Goal: Task Accomplishment & Management: Manage account settings

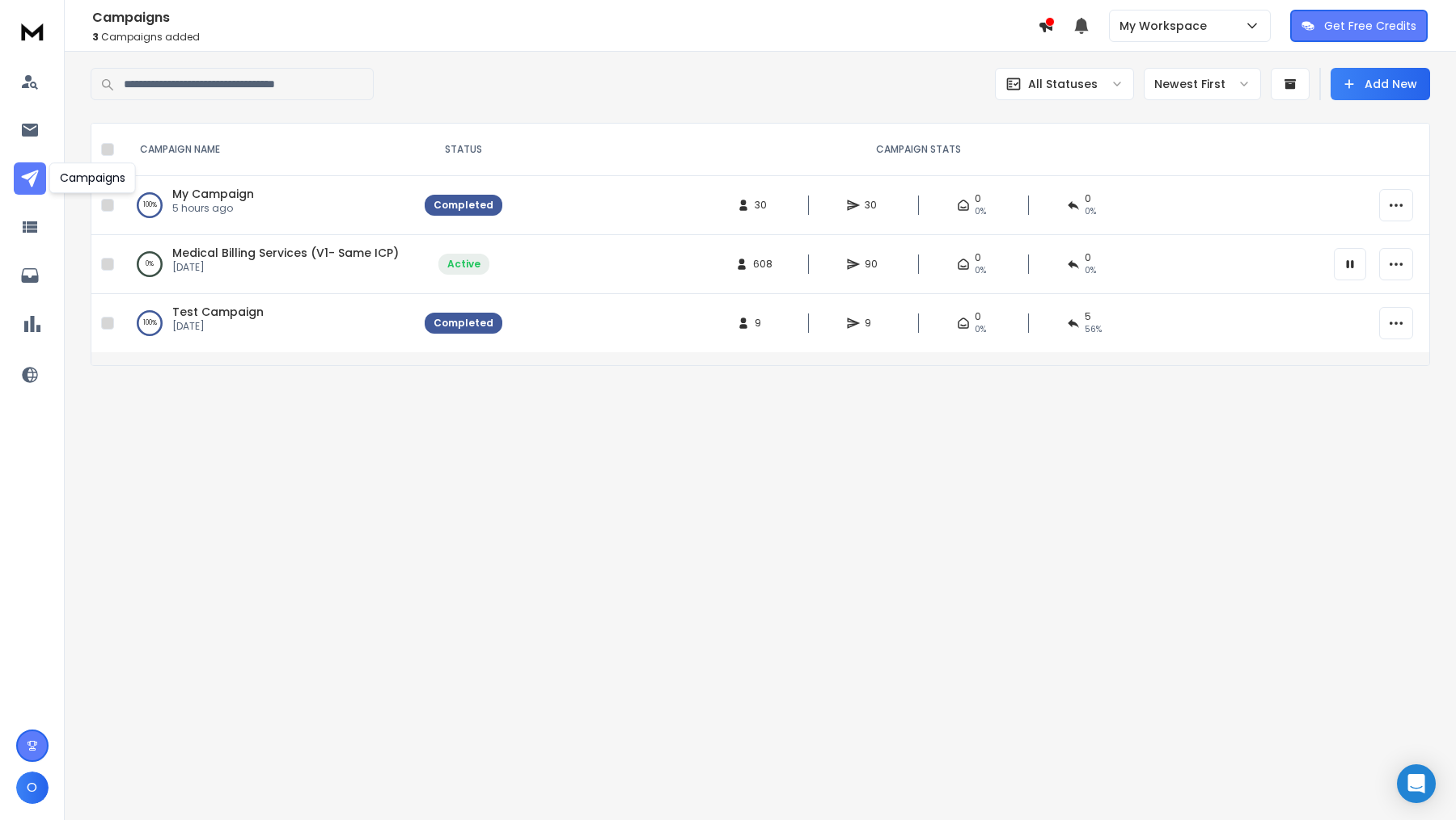
click at [349, 542] on div "Your warmest leads are on your site – Turn visits into conversations Reach Out …" at bounding box center [728, 410] width 1456 height 820
click at [825, 532] on div "Get only verified leads with our AI-powered Lead Finder, starting at $22/mo Try…" at bounding box center [728, 410] width 1456 height 820
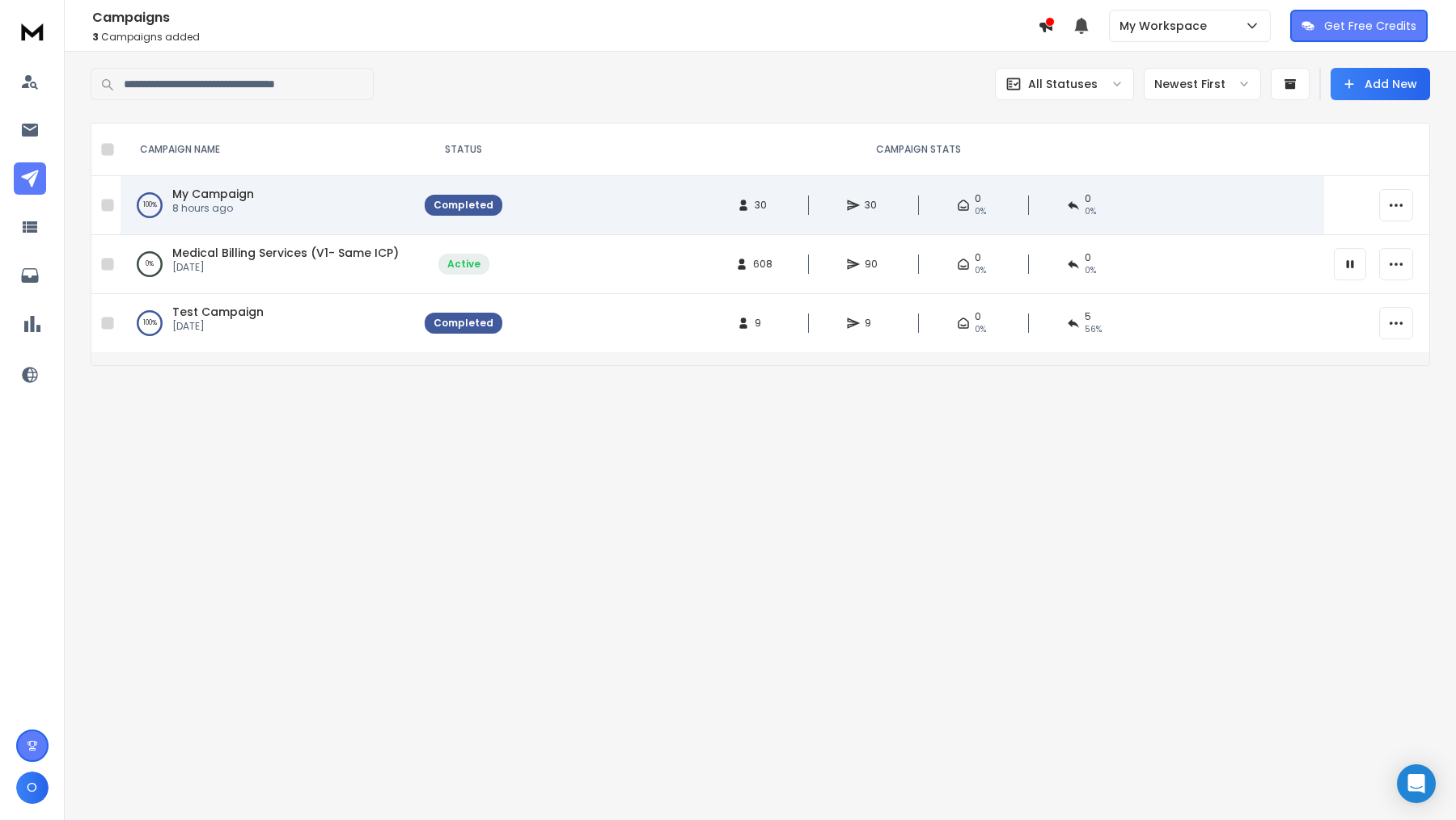
click at [1404, 204] on icon "button" at bounding box center [1395, 205] width 16 height 16
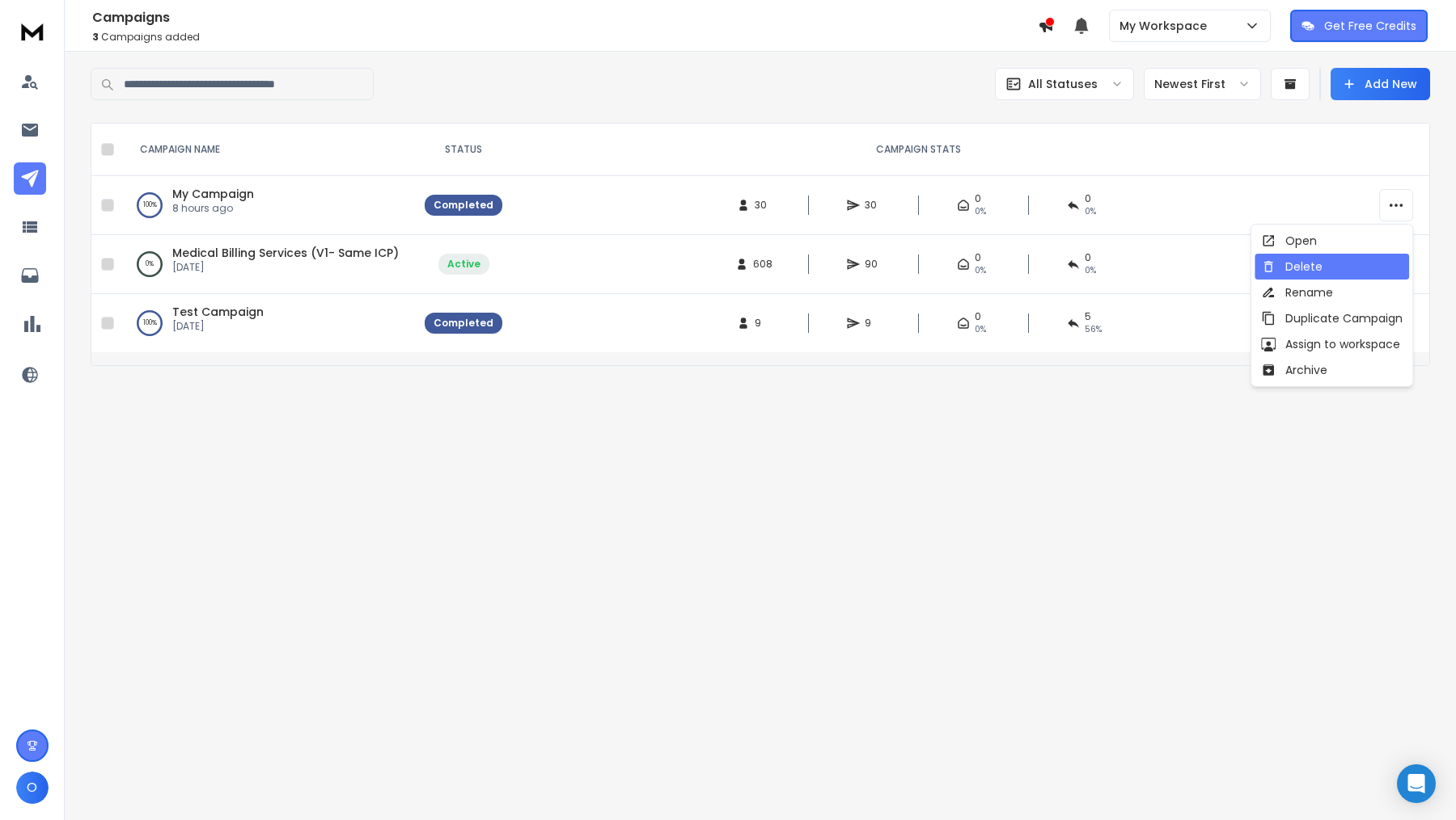
click at [1328, 263] on div "Delete" at bounding box center [1332, 267] width 154 height 26
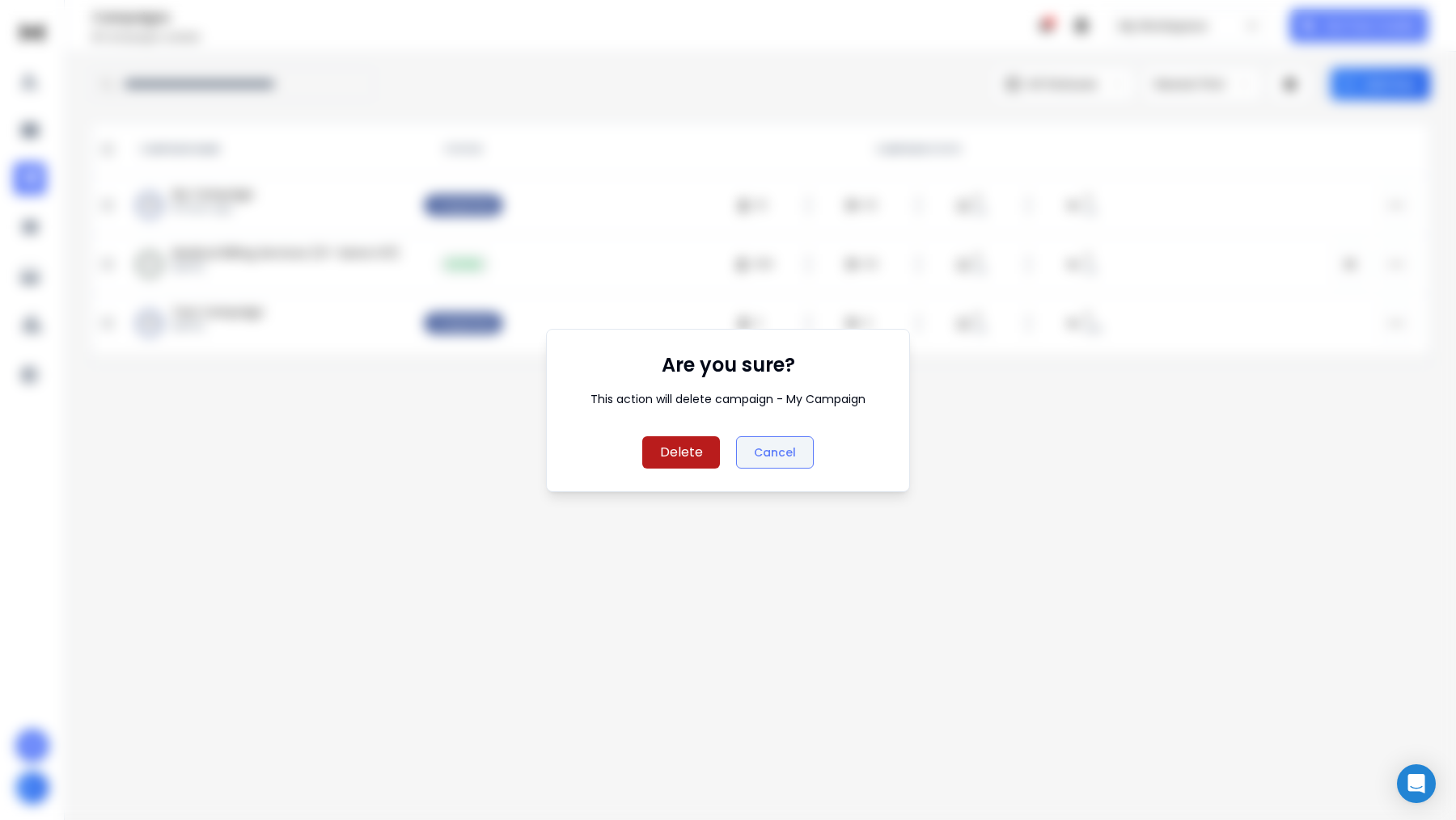
click at [668, 455] on button "Delete" at bounding box center [681, 453] width 78 height 32
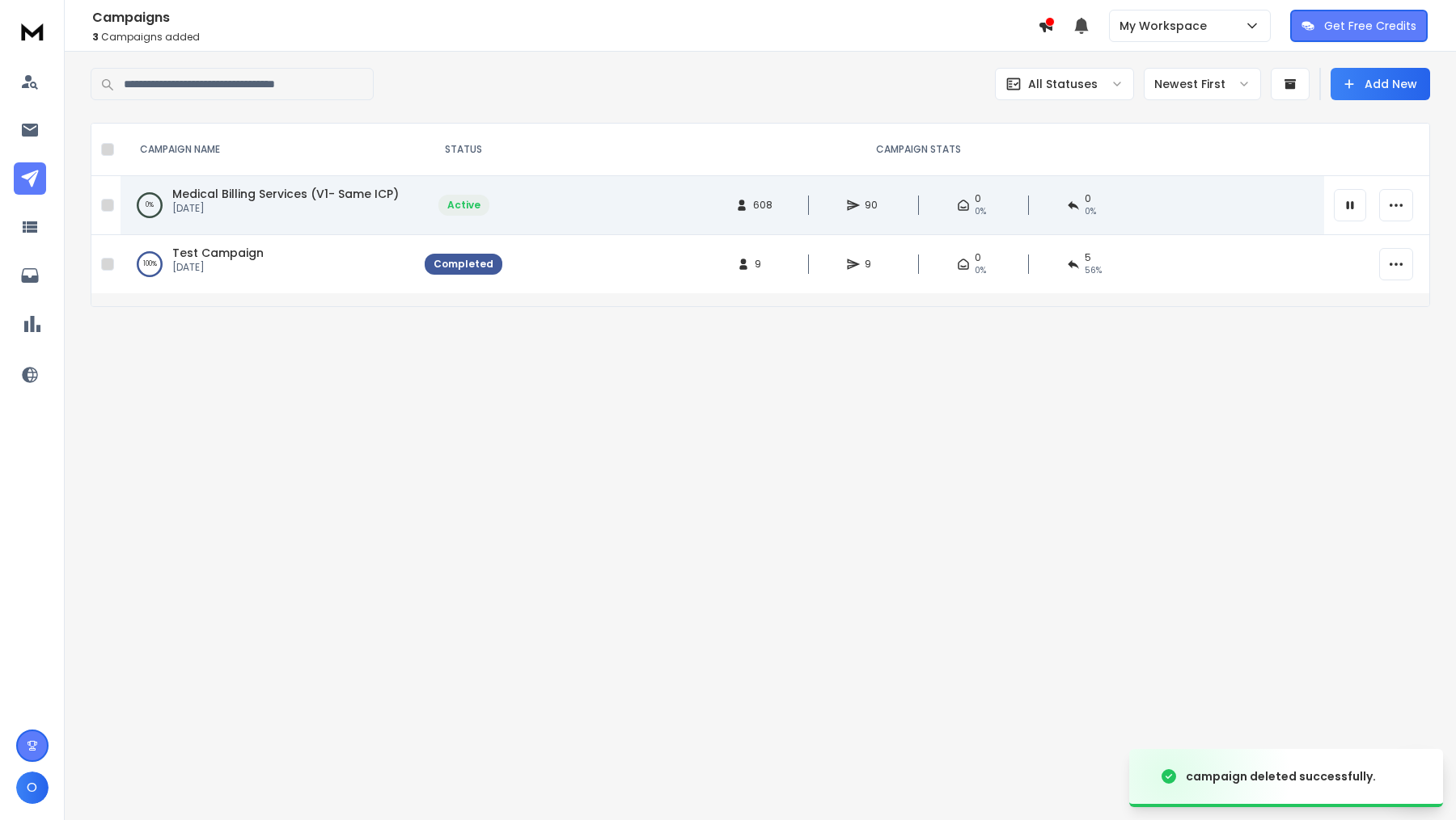
click at [308, 199] on span "Medical Billing Services (V1- Same ICP)" at bounding box center [286, 193] width 226 height 16
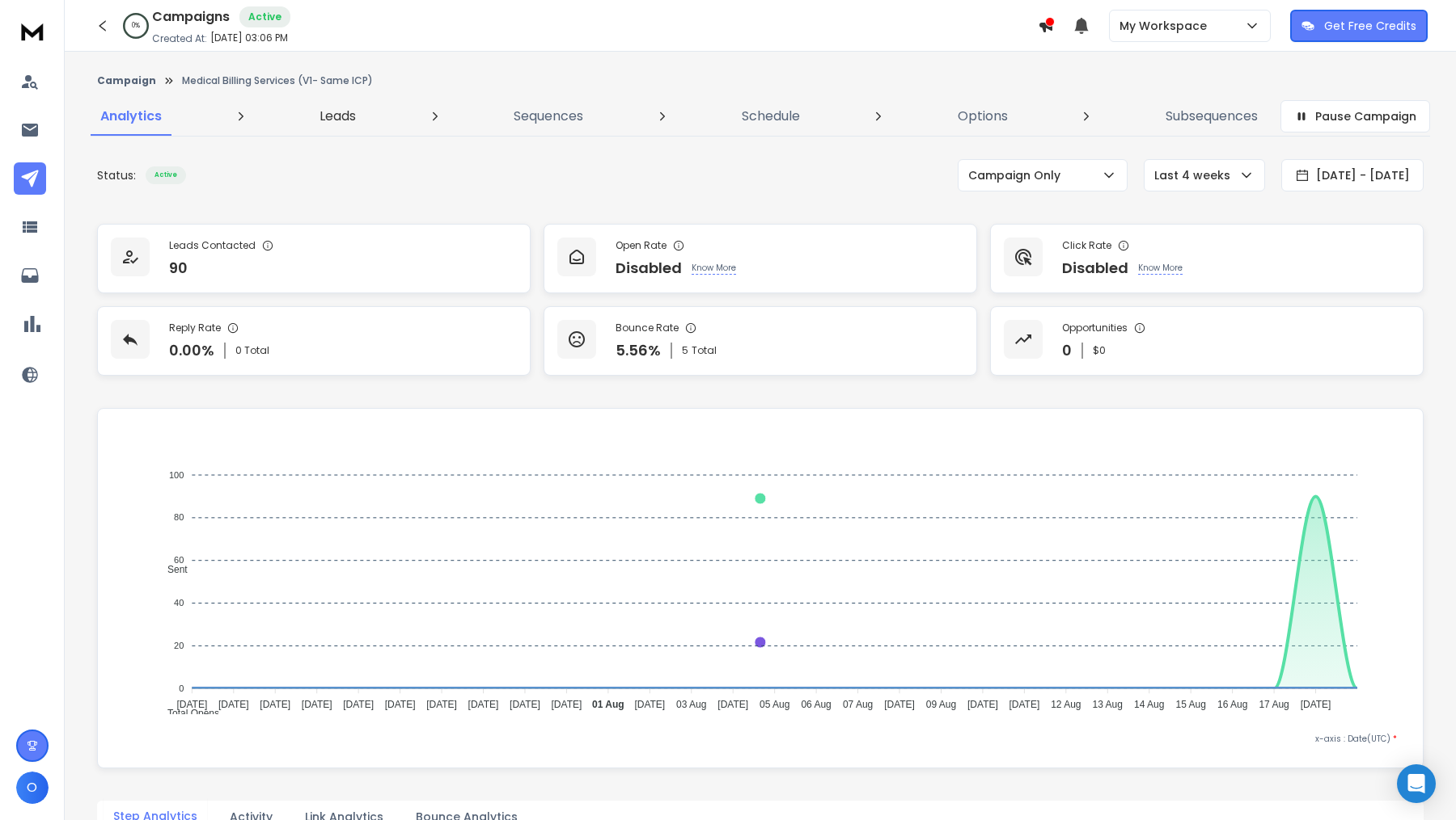
click at [329, 122] on p "Leads" at bounding box center [337, 116] width 36 height 19
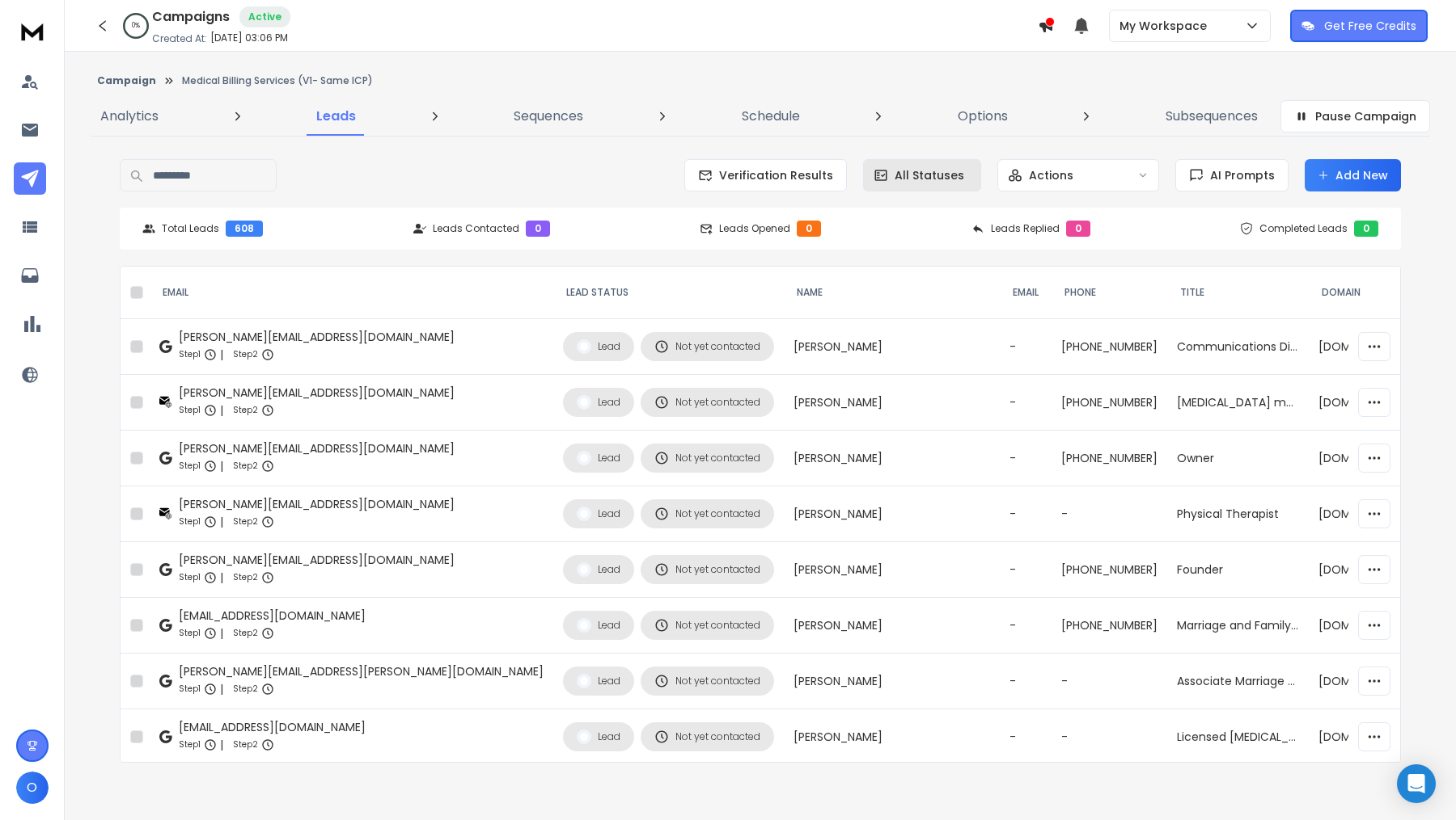
click at [888, 173] on icon "button" at bounding box center [881, 175] width 15 height 15
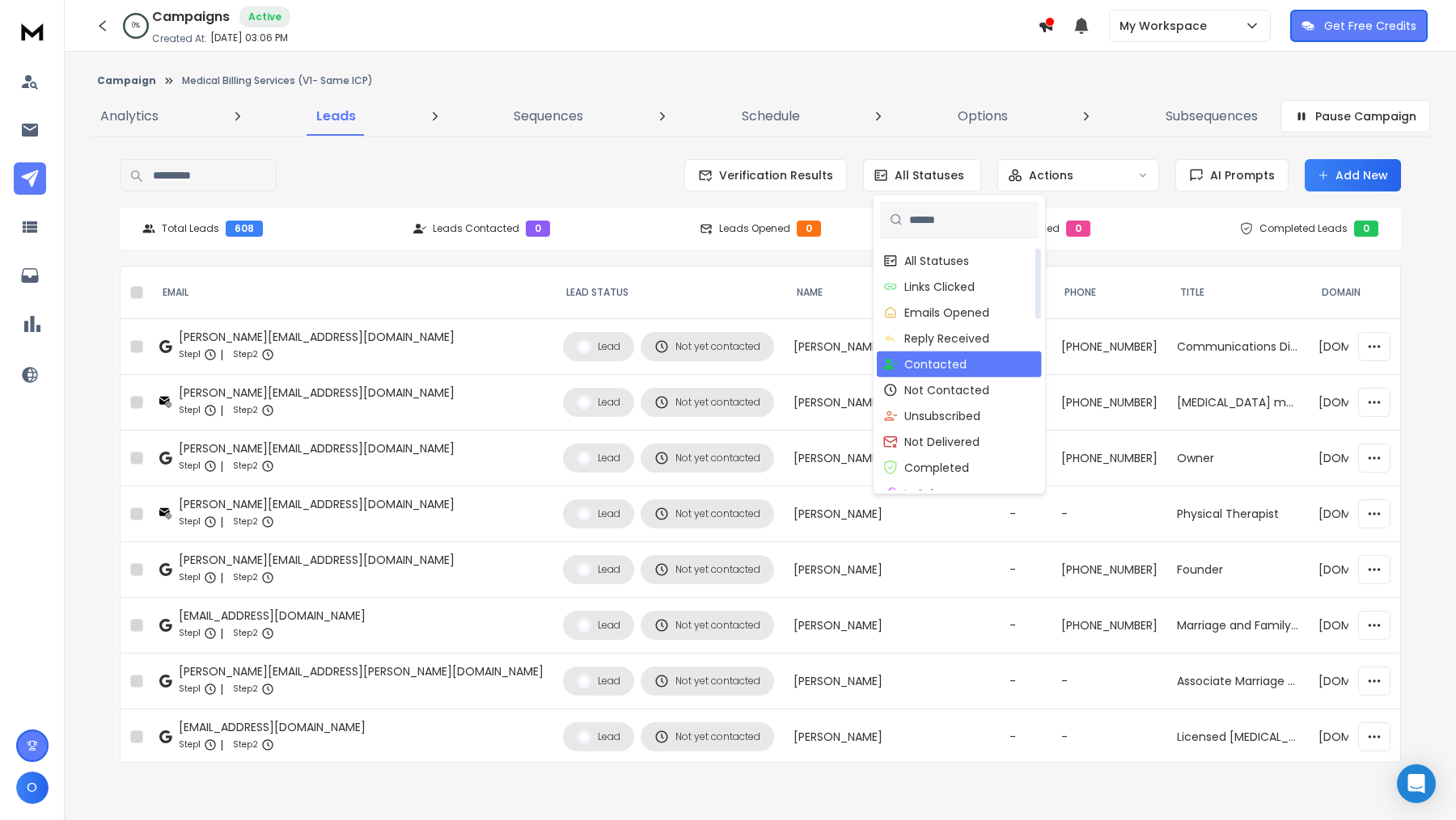
click at [927, 353] on div "Contacted" at bounding box center [960, 365] width 165 height 26
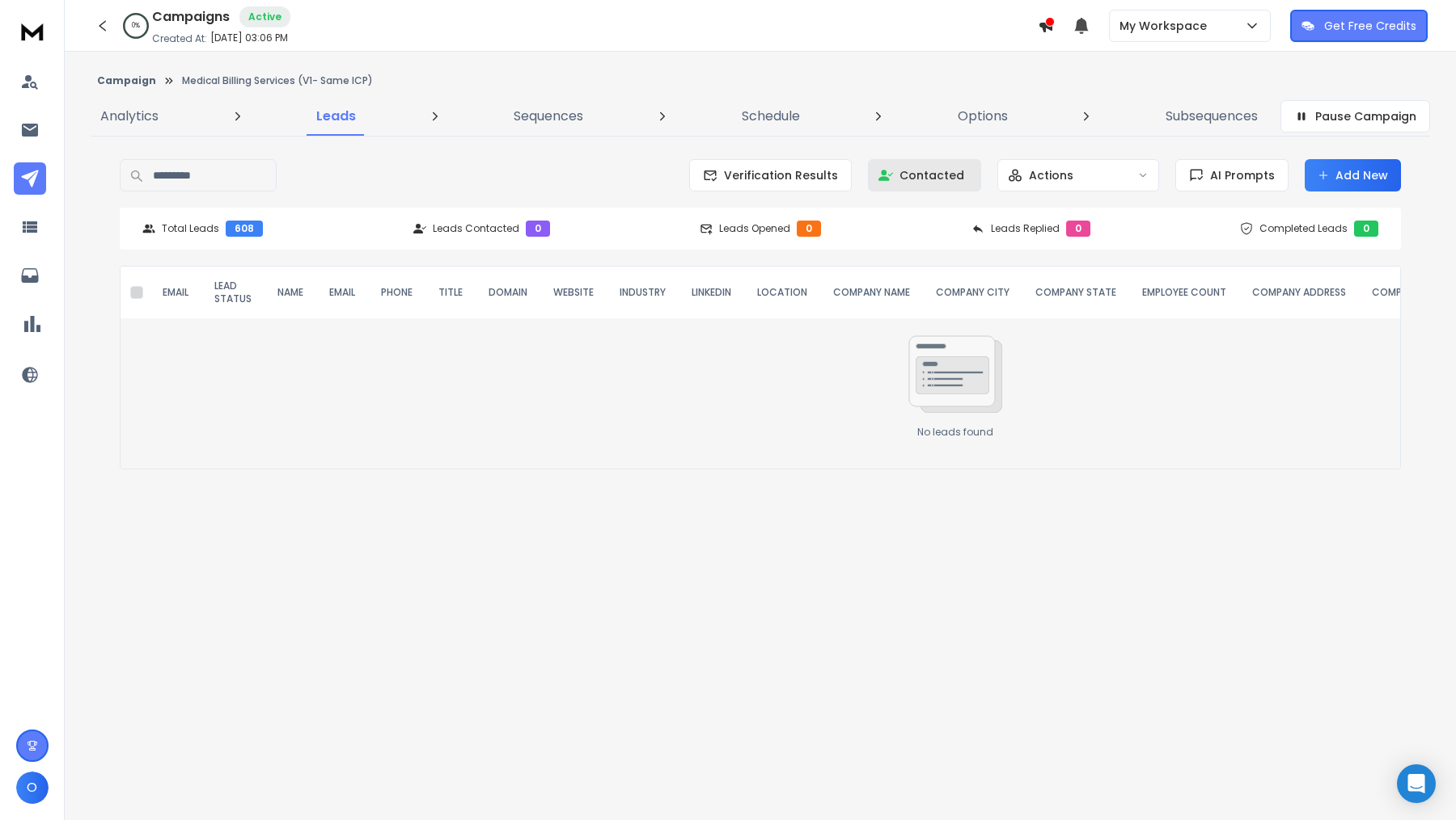
click at [902, 179] on div "Contacted" at bounding box center [921, 174] width 85 height 16
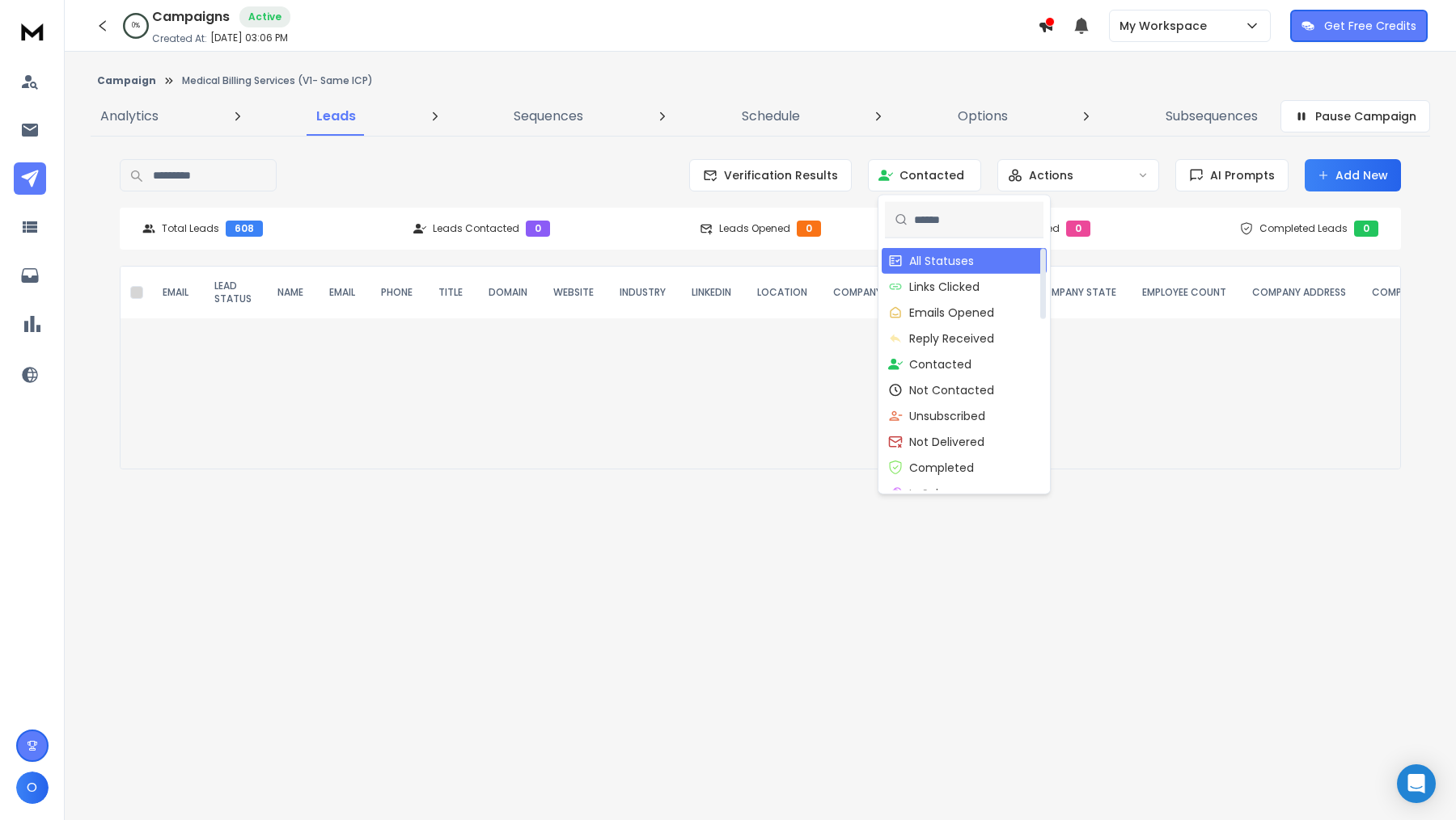
click at [927, 262] on p "All Statuses" at bounding box center [941, 261] width 65 height 16
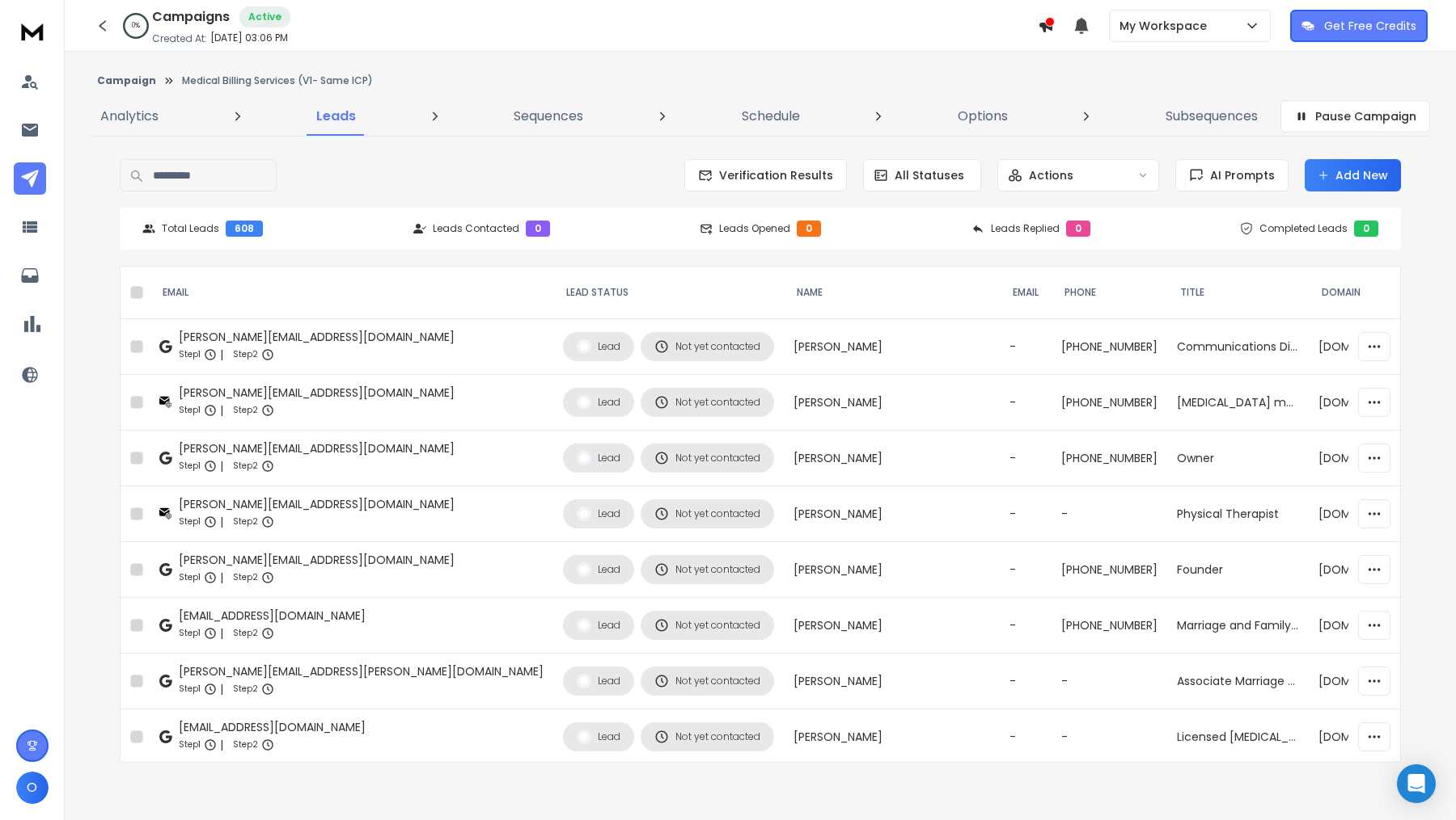
click at [620, 175] on div "Verification Results All Statuses Actions AI Prompts Add New" at bounding box center [760, 175] width 1281 height 32
click at [911, 176] on p "All Statuses" at bounding box center [929, 174] width 70 height 16
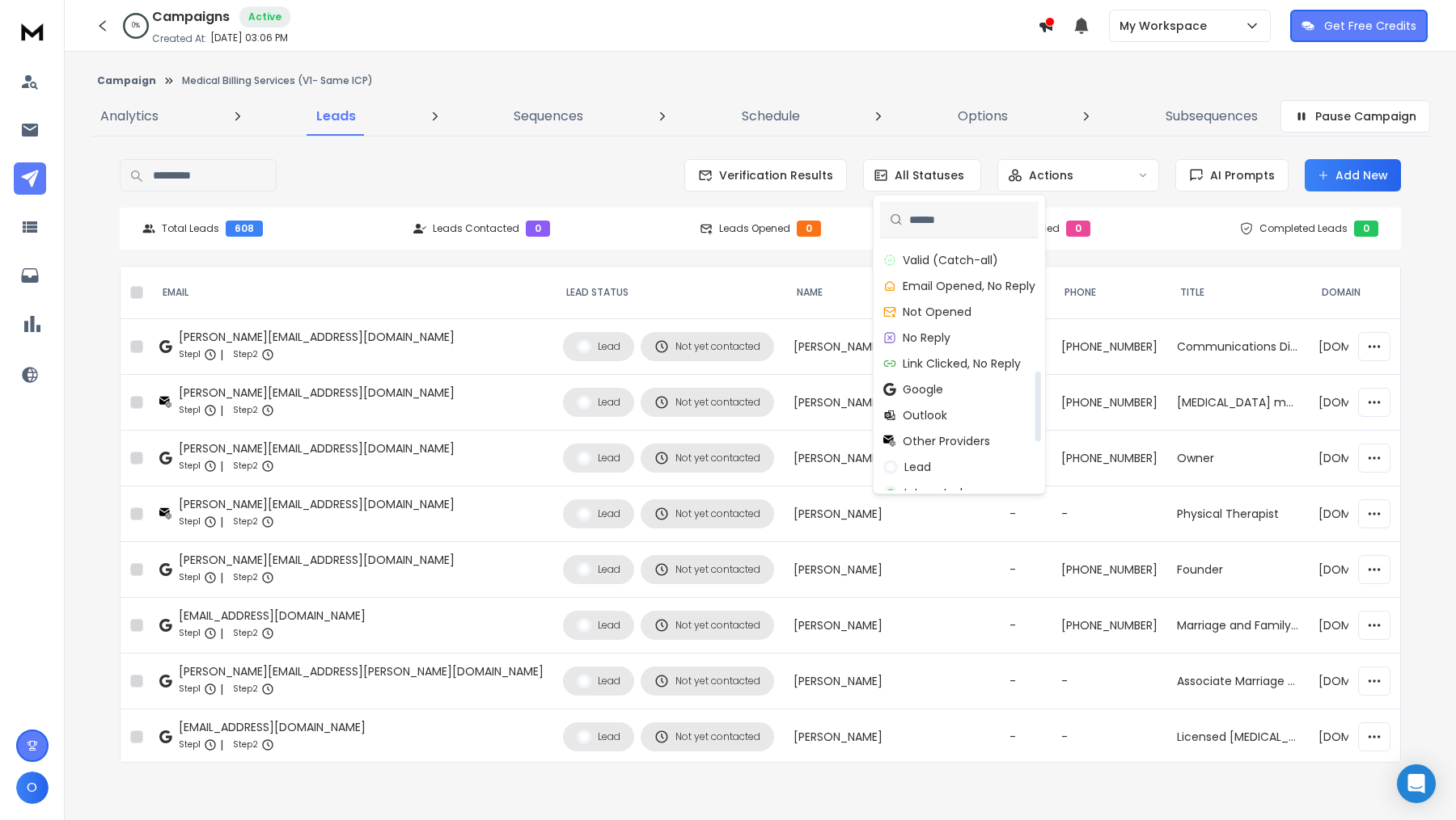
scroll to position [422, 0]
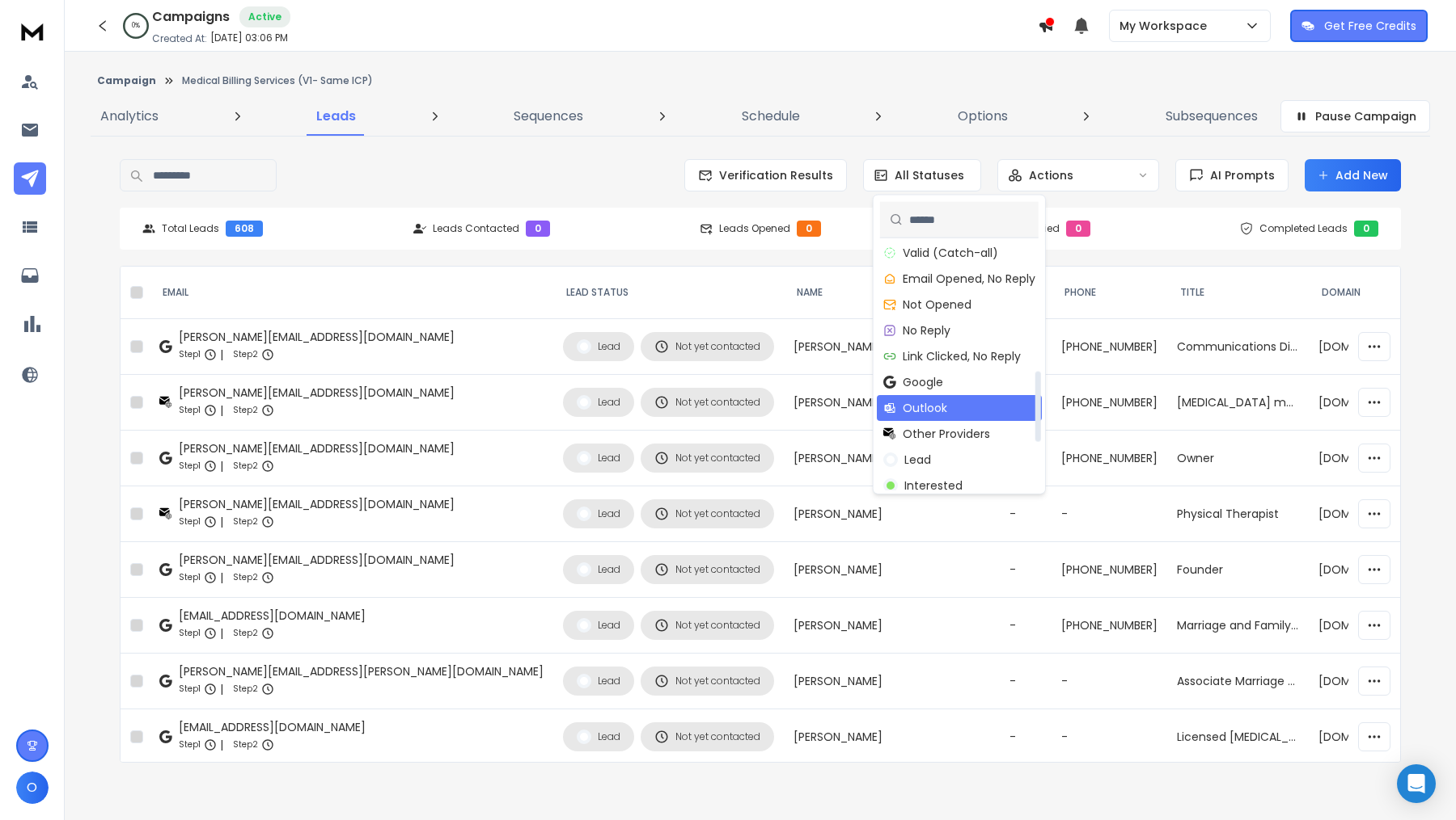
click at [927, 400] on p "Outlook" at bounding box center [924, 407] width 45 height 16
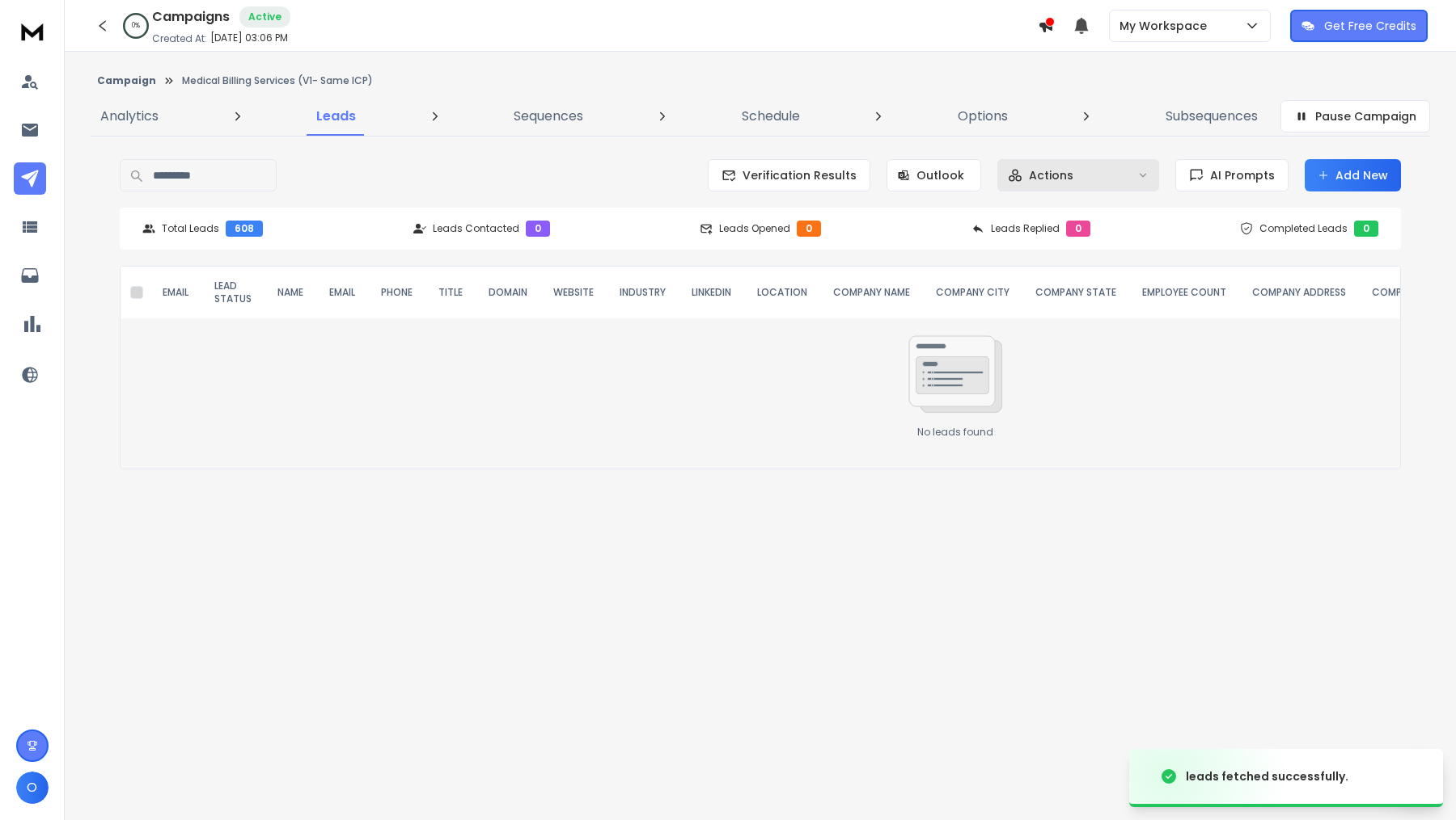
click at [1058, 172] on p "Actions" at bounding box center [1050, 174] width 45 height 16
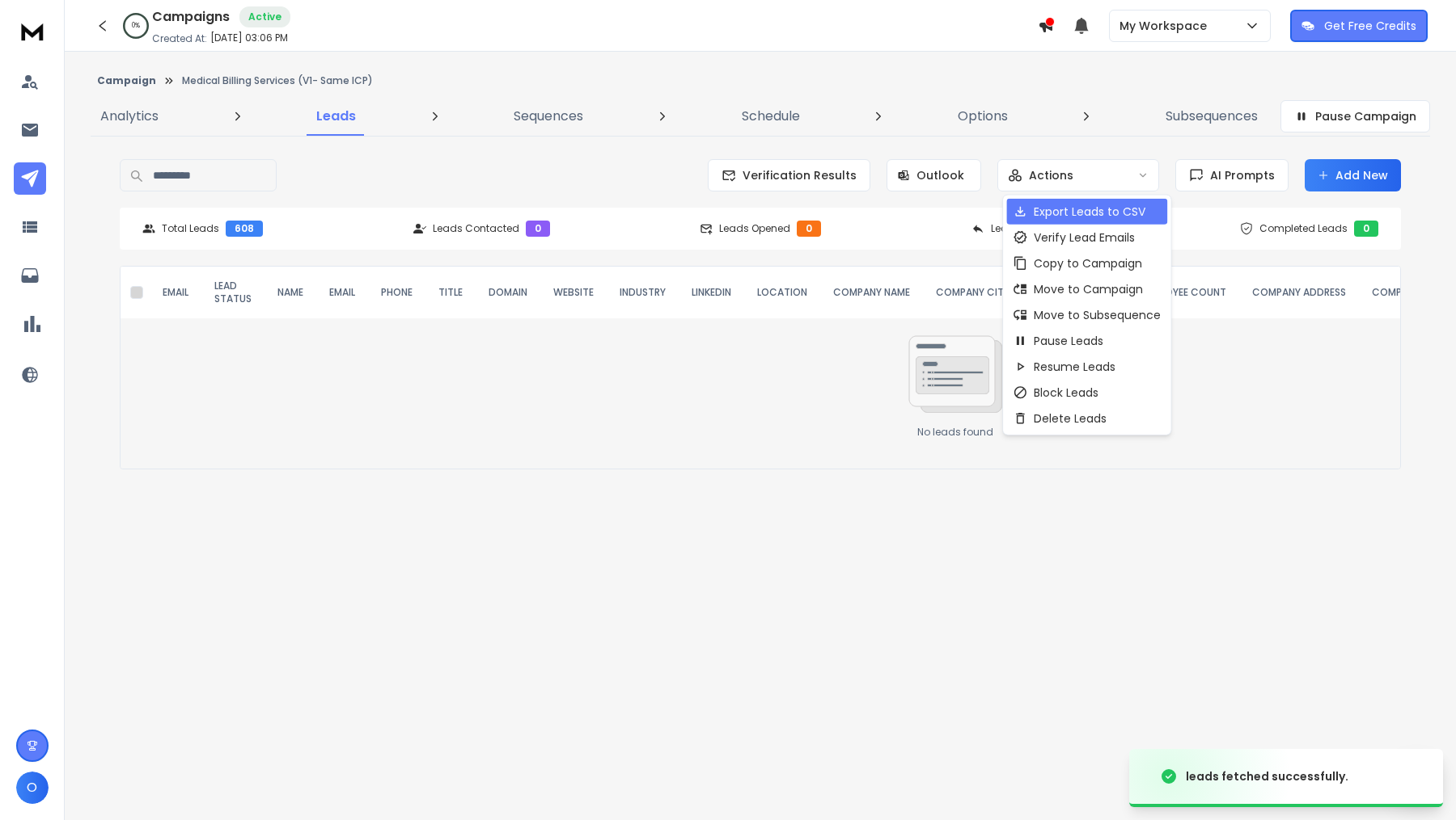
click at [1051, 211] on p "Export Leads to CSV" at bounding box center [1089, 211] width 111 height 16
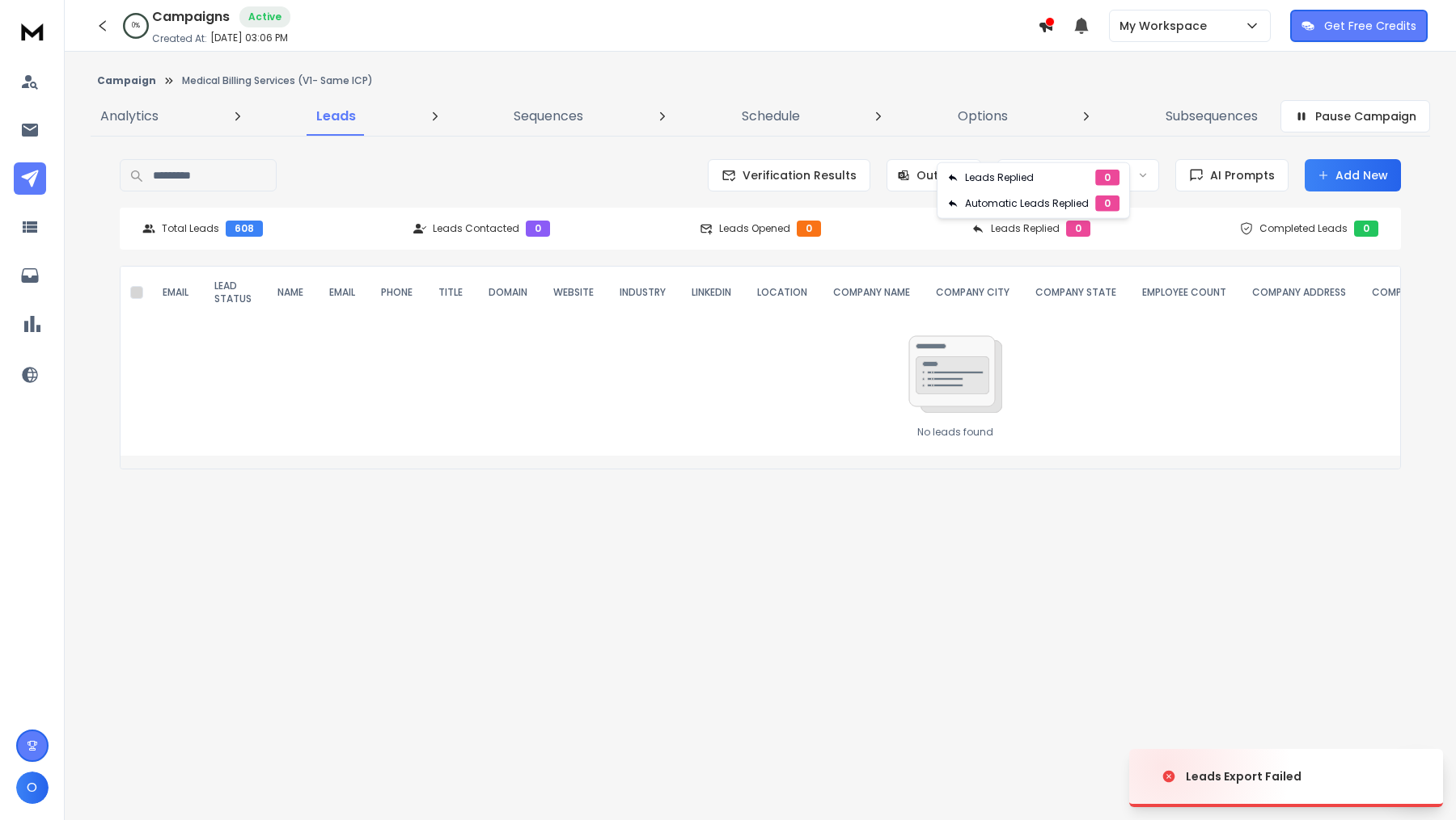
click at [941, 412] on div "No leads found" at bounding box center [955, 387] width 1668 height 135
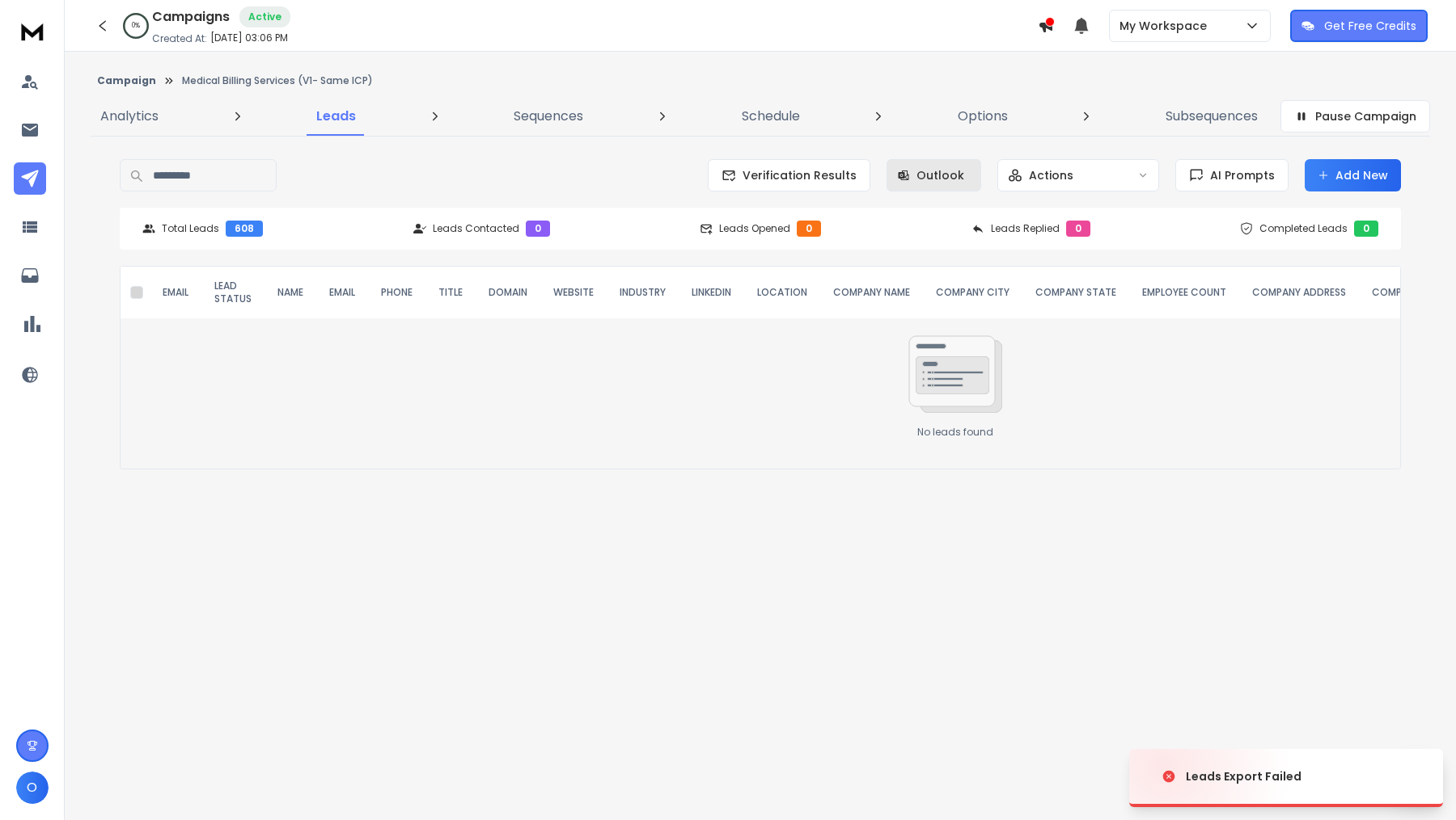
click at [954, 172] on p "Outlook" at bounding box center [939, 174] width 47 height 16
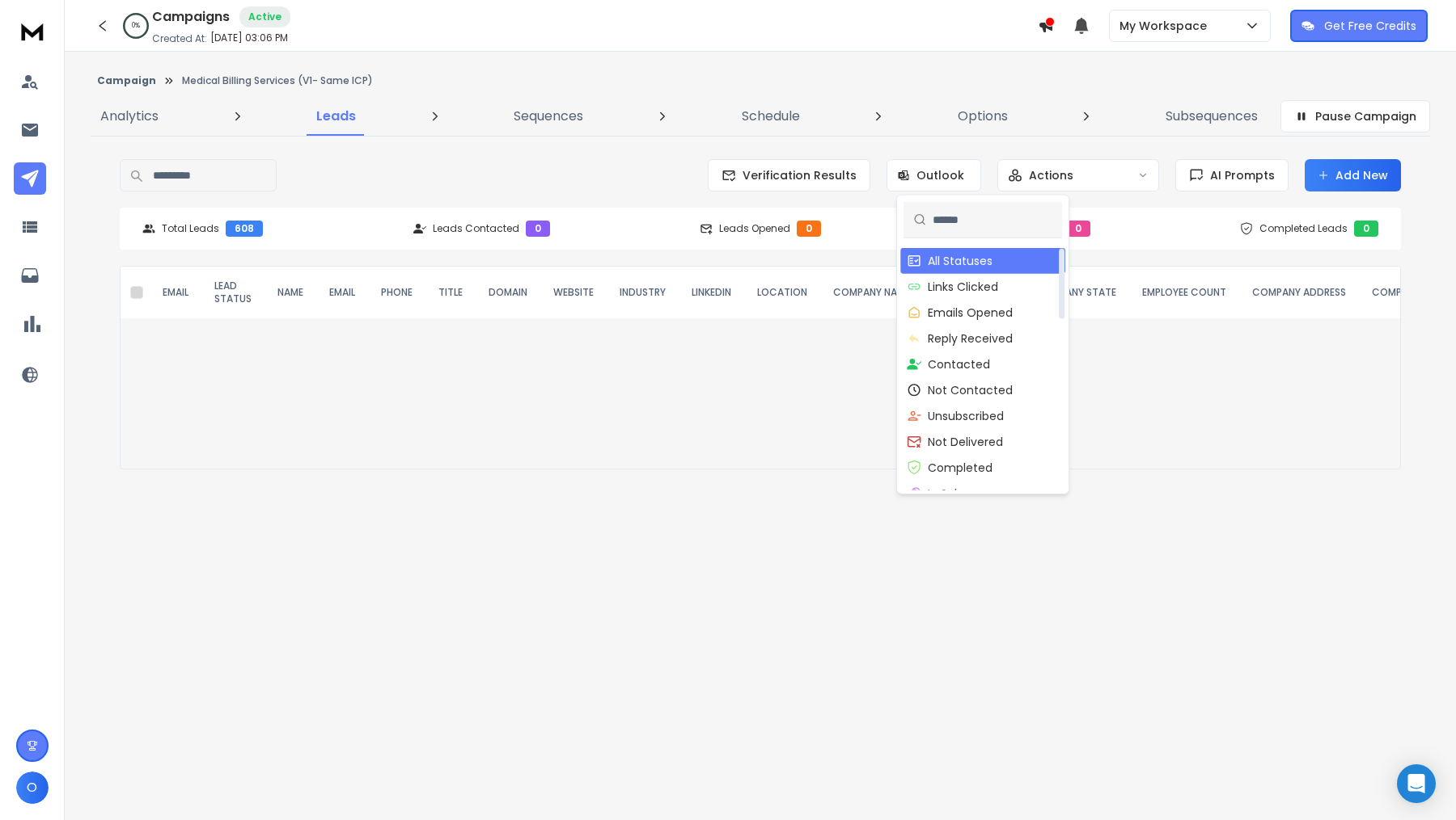
click at [945, 261] on p "All Statuses" at bounding box center [960, 261] width 65 height 16
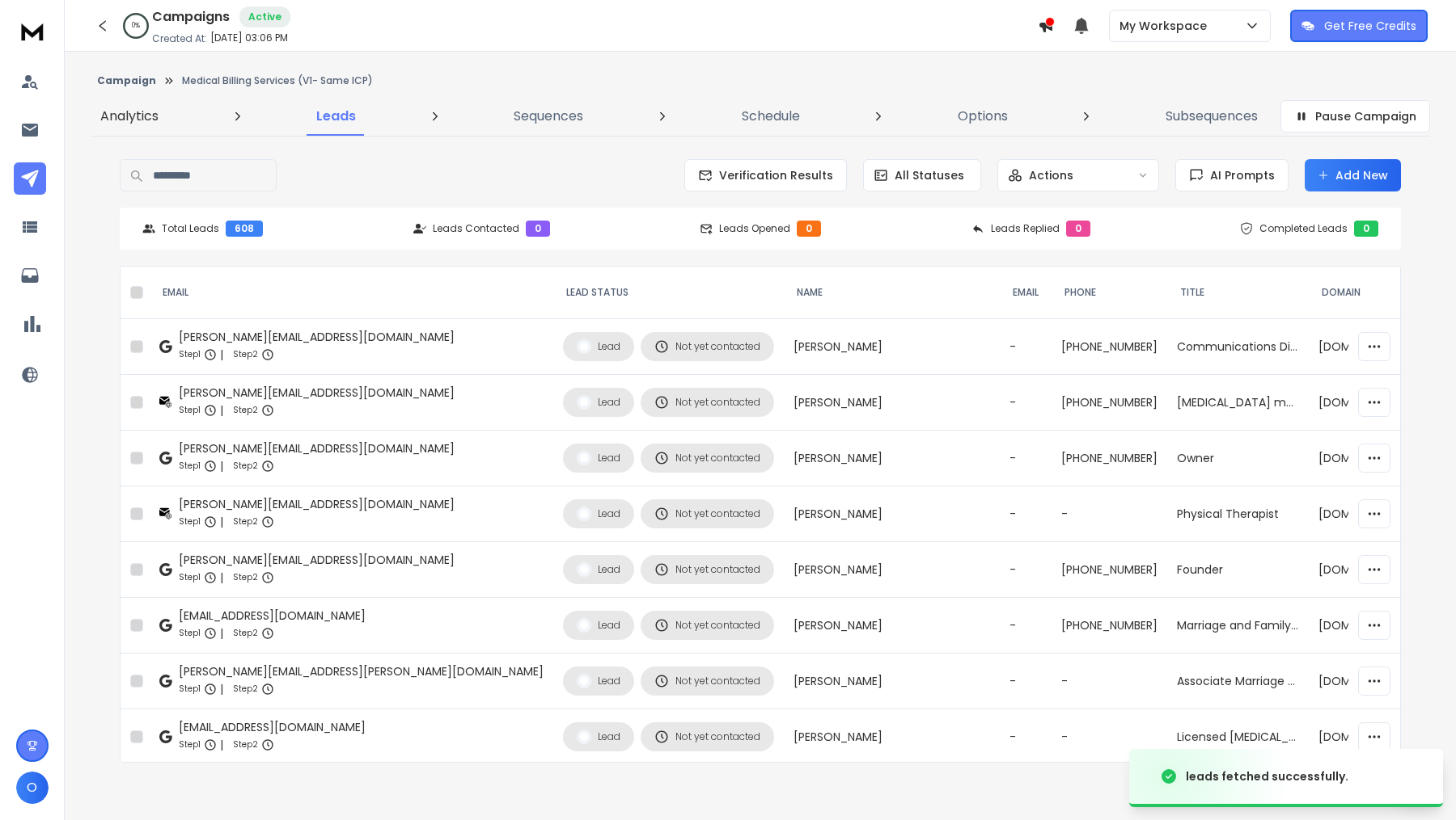
click at [148, 108] on p "Analytics" at bounding box center [129, 116] width 58 height 19
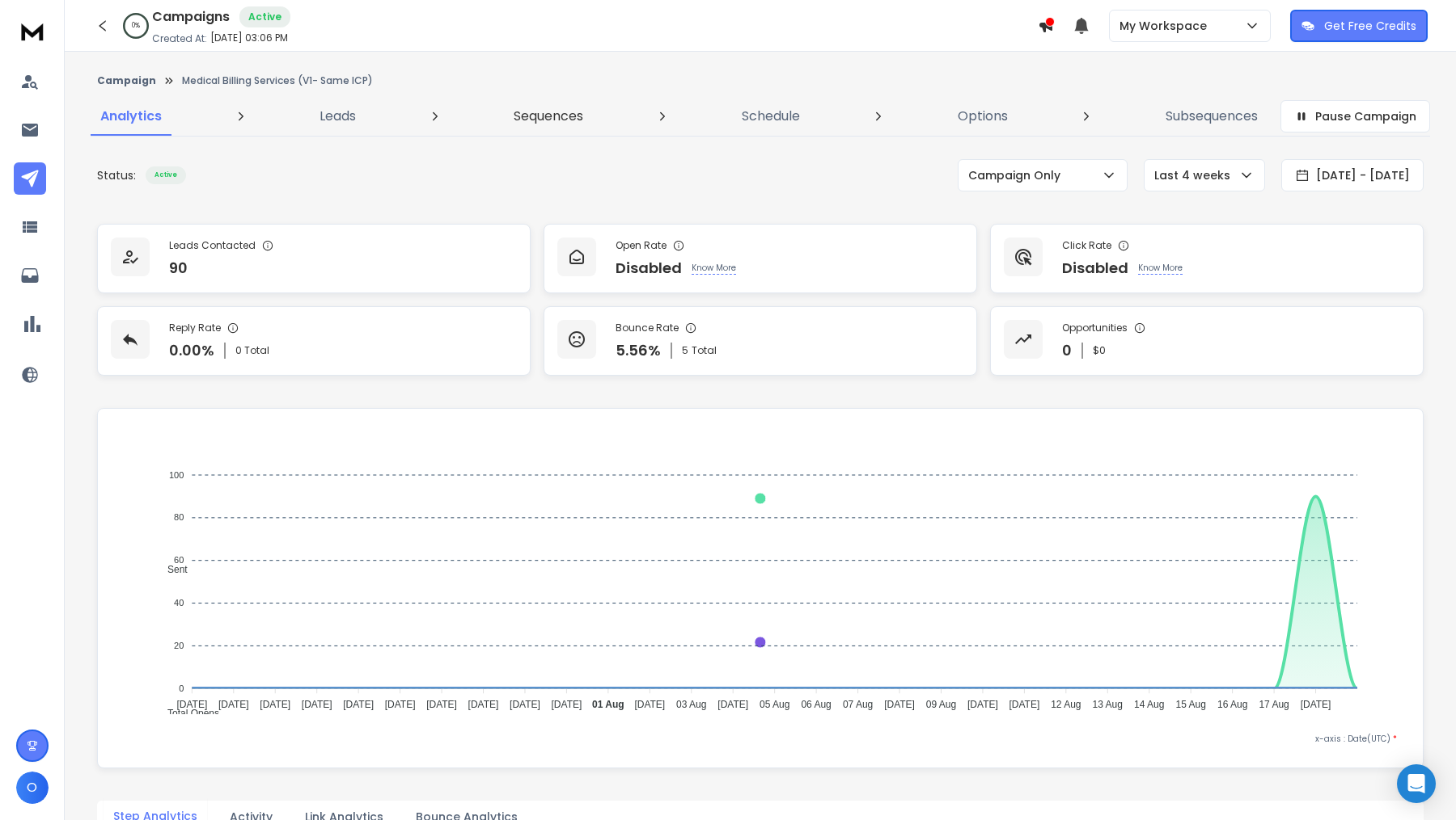
click at [546, 109] on p "Sequences" at bounding box center [548, 116] width 70 height 19
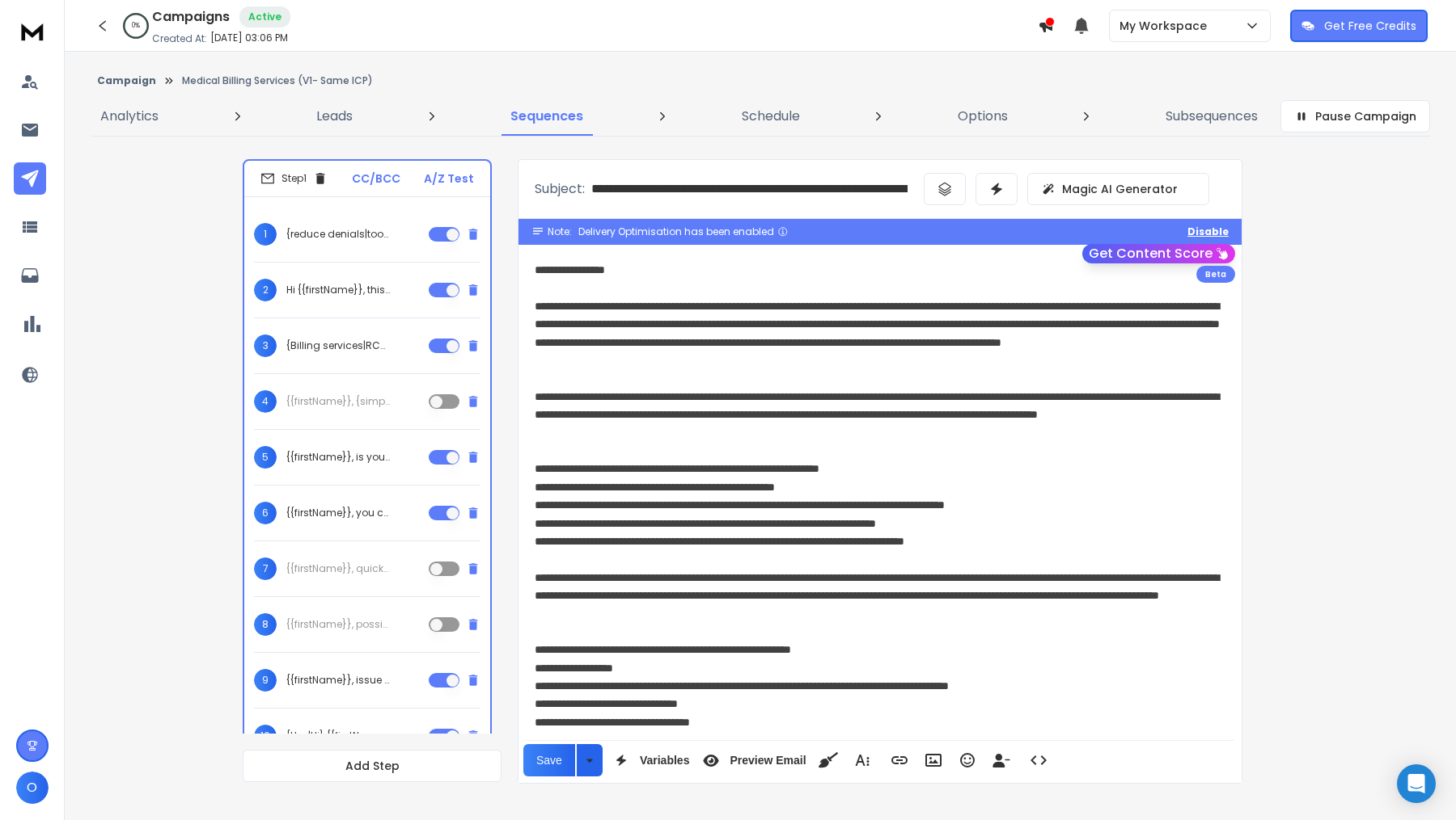
scroll to position [9, 0]
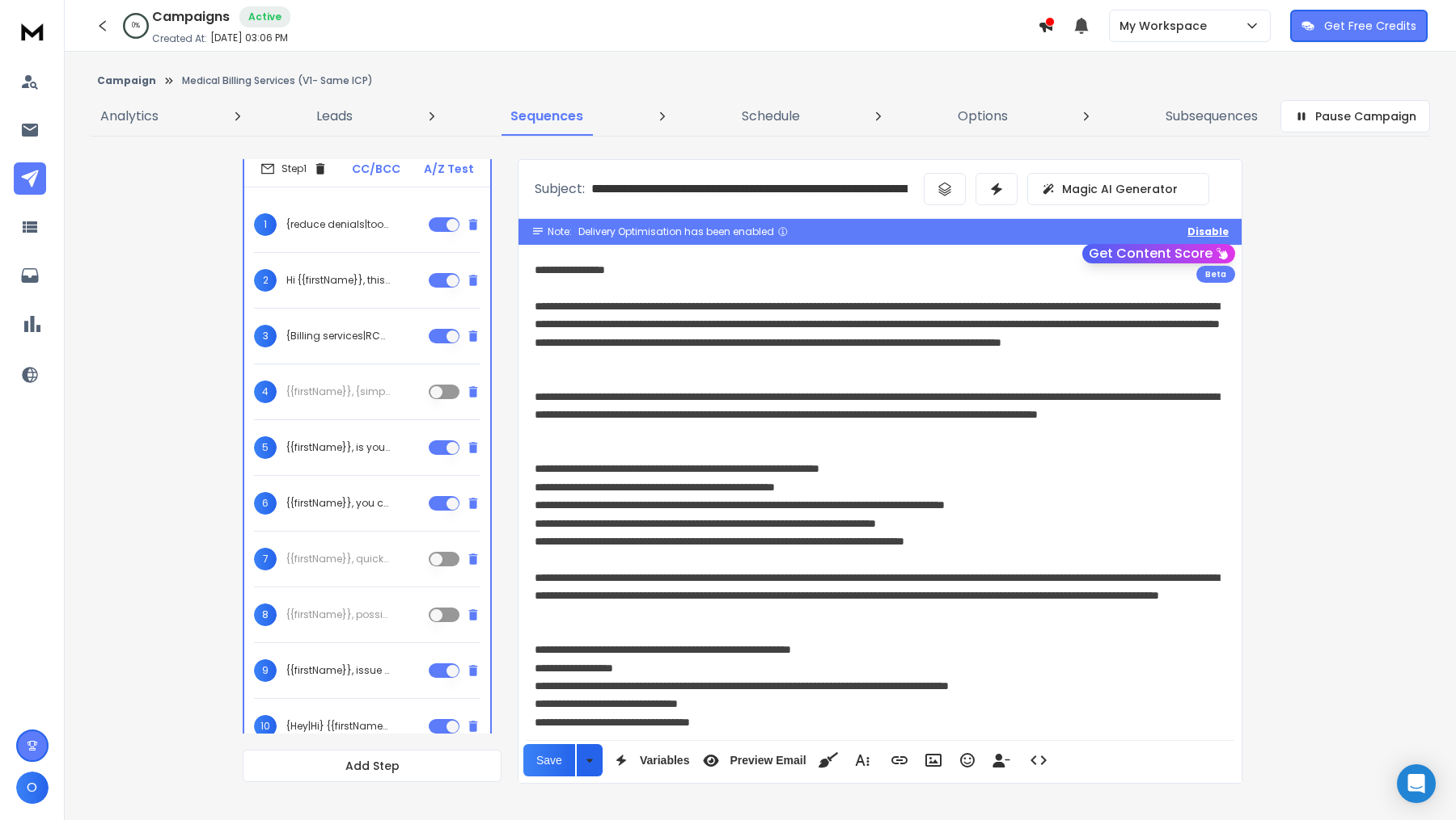
click at [336, 398] on div "4 {{firstName}}, {simple|easy|quick} way to {clear|fix|handle} old AR" at bounding box center [322, 391] width 135 height 22
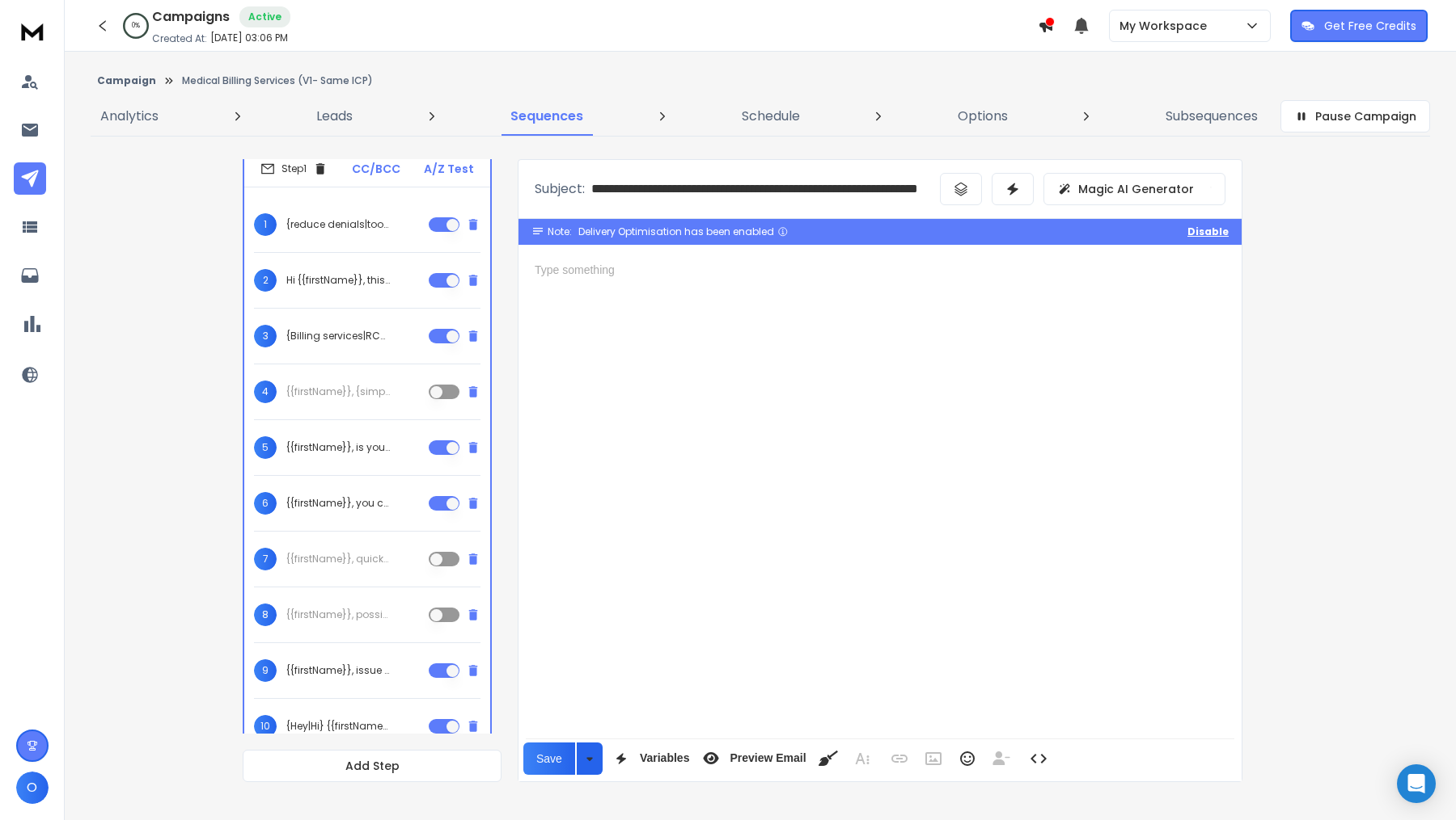
click at [333, 556] on p "{{firstName}}, quick {thought|question} on your {{AR|accounts receivable|ARs}} …" at bounding box center [338, 559] width 104 height 13
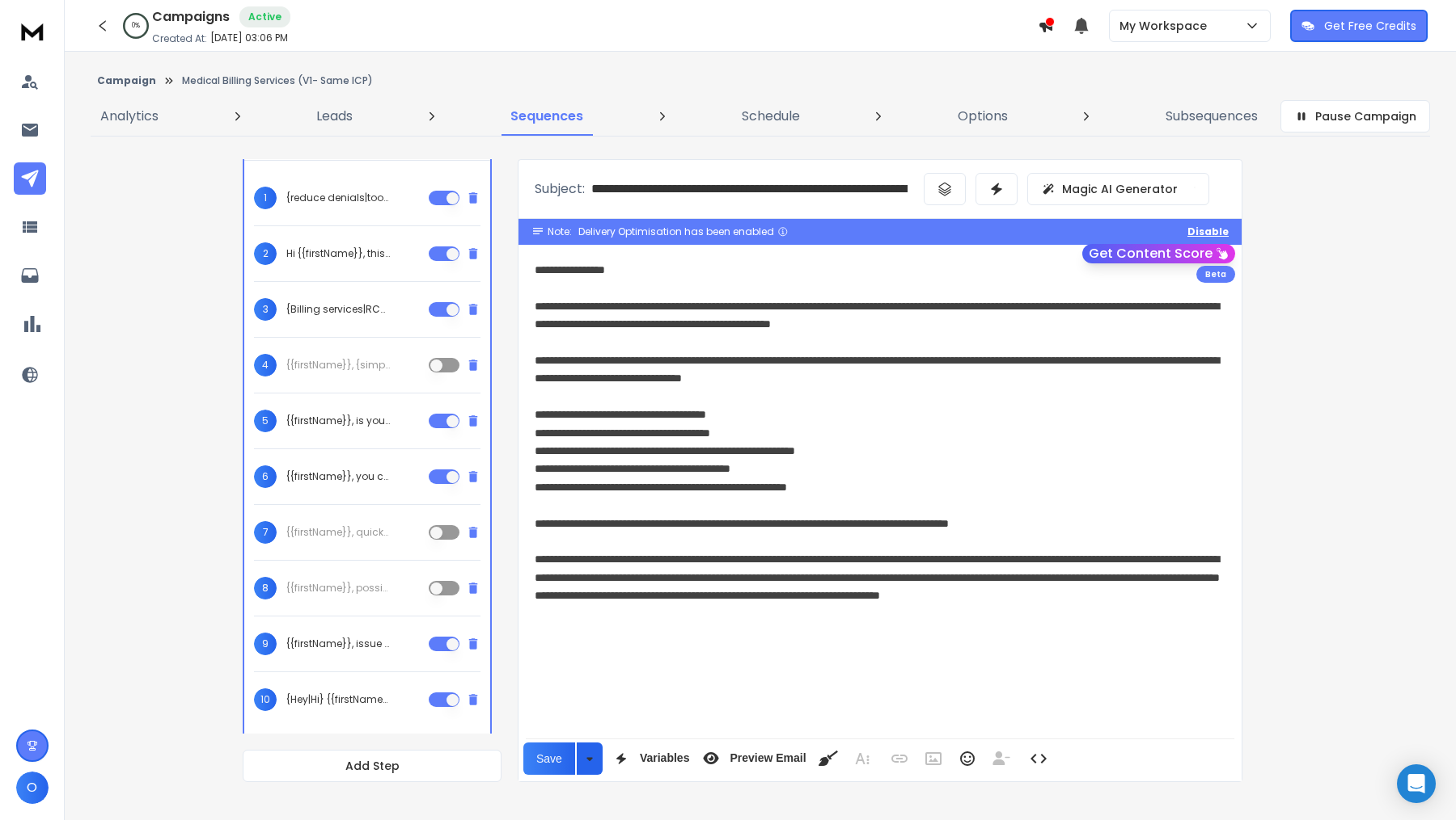
scroll to position [37, 0]
click at [339, 577] on div "8 {{firstName}}, possible gaps in reimbursements" at bounding box center [322, 587] width 135 height 22
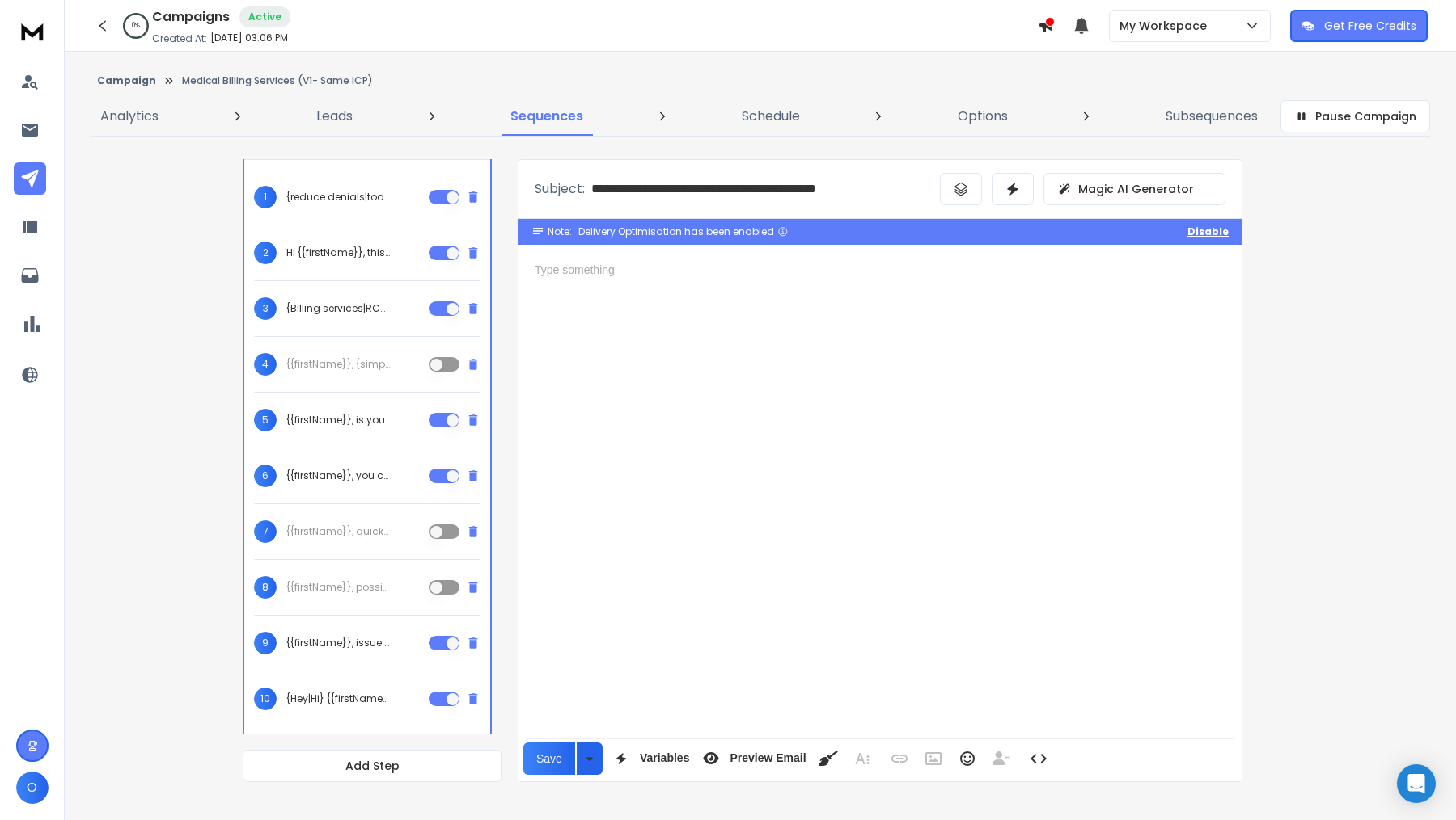
click at [337, 530] on p "{{firstName}}, quick {thought|question} on your {{AR|accounts receivable|ARs}} …" at bounding box center [338, 532] width 104 height 13
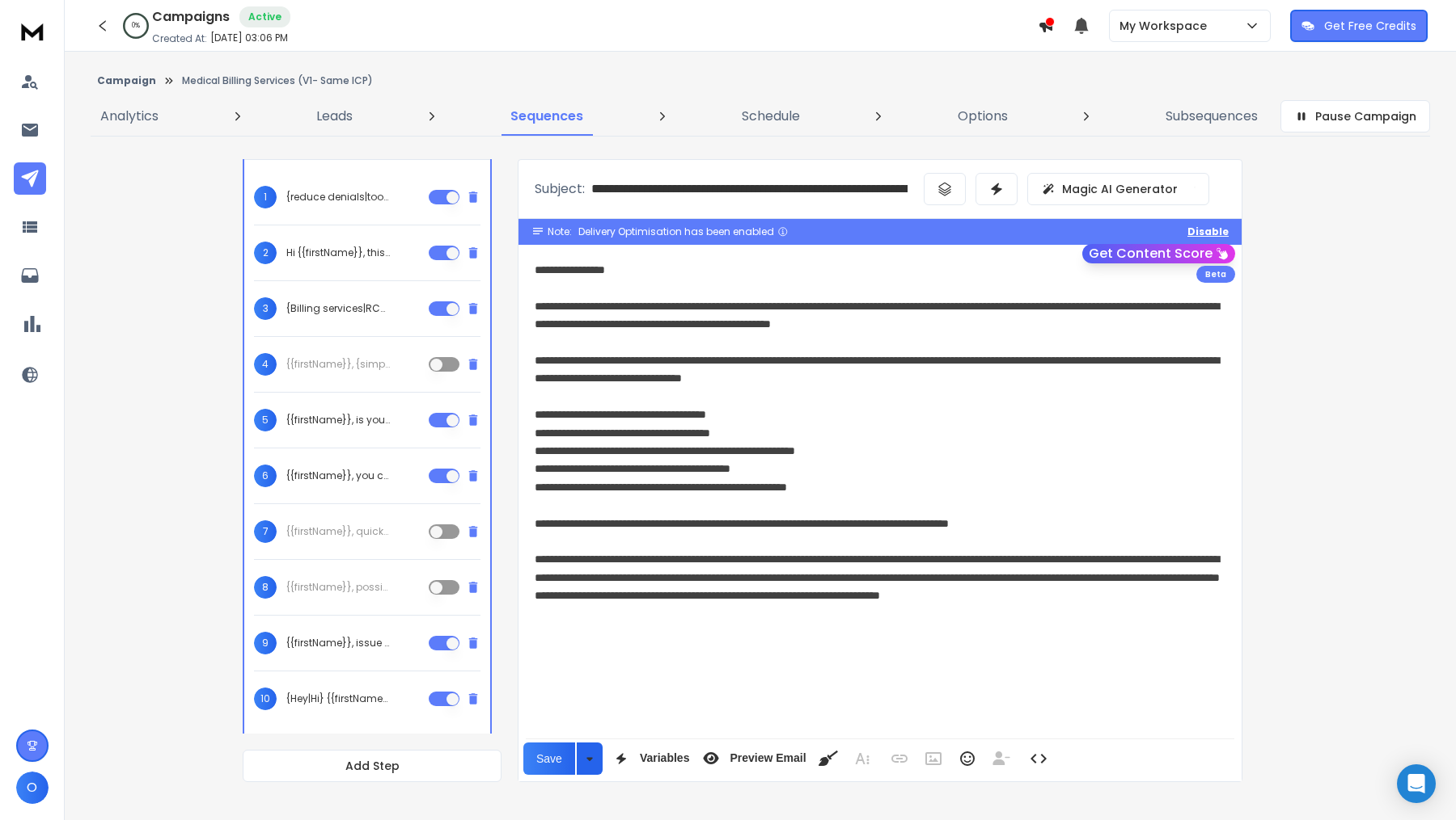
click at [363, 416] on p "{{firstName}}, is your current {billing|payment} process {slowing|holding up|ba…" at bounding box center [338, 420] width 104 height 13
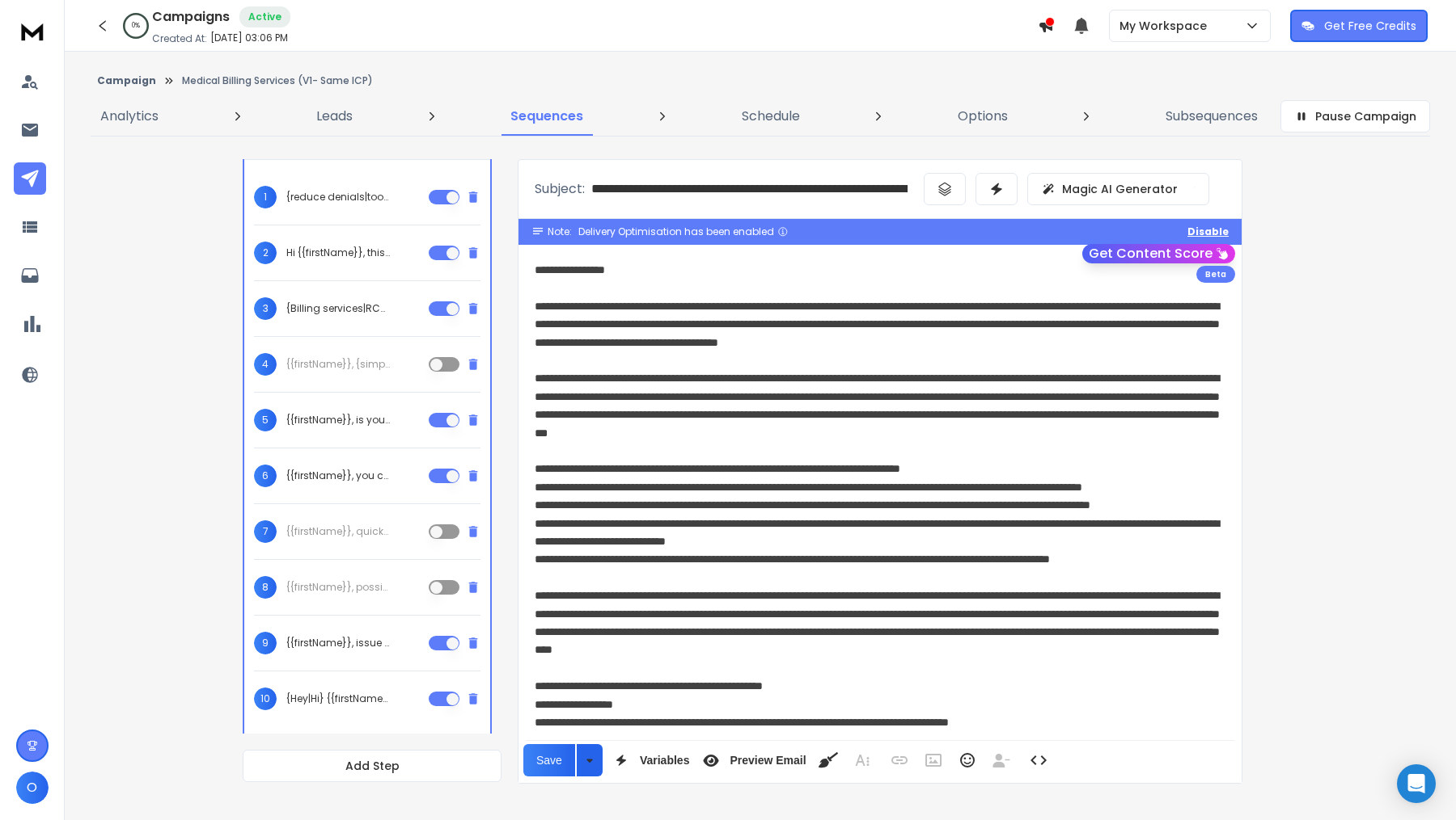
click at [355, 528] on p "{{firstName}}, quick {thought|question} on your {{AR|accounts receivable|ARs}} …" at bounding box center [338, 532] width 104 height 13
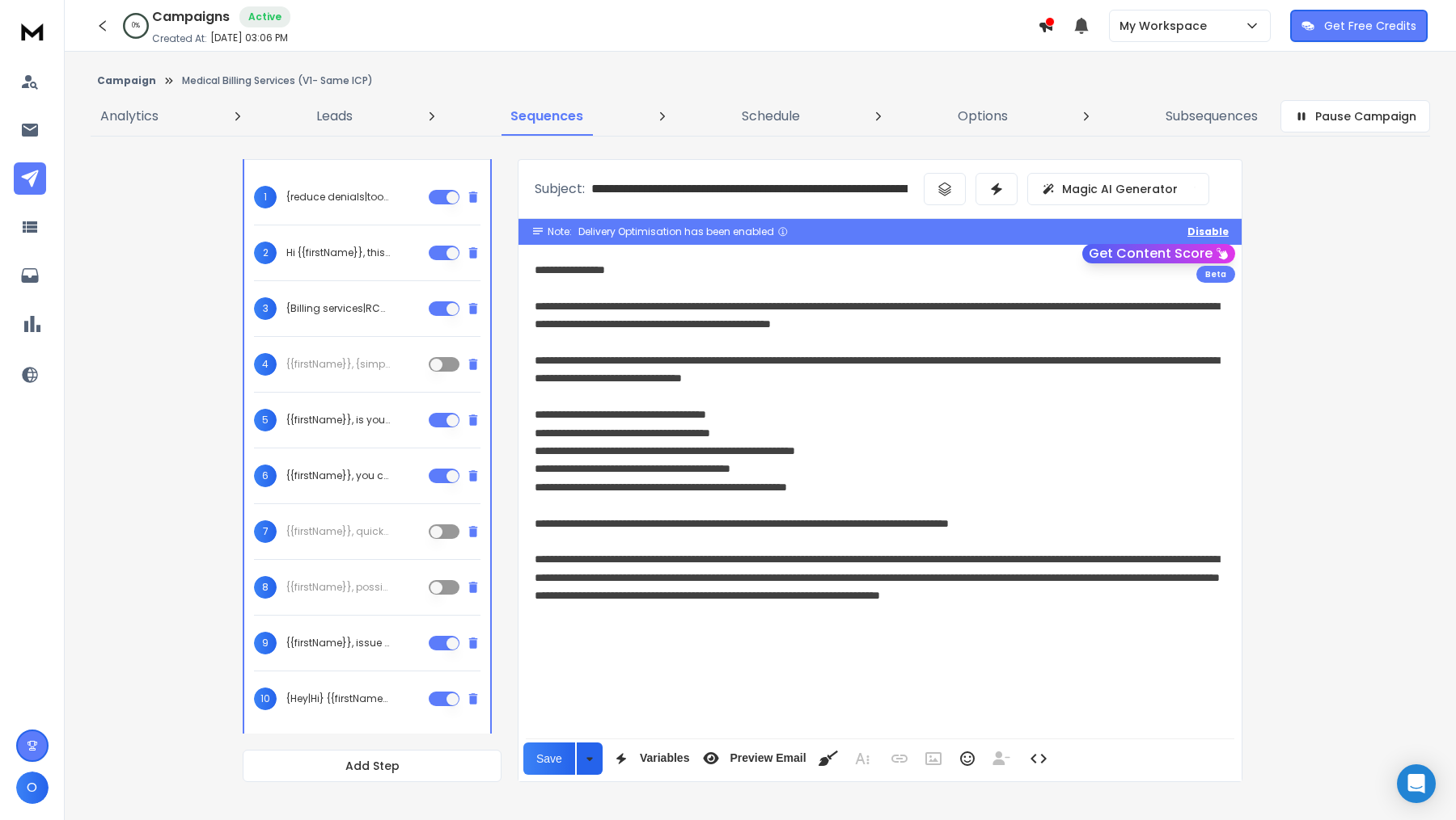
click at [349, 582] on p "{{firstName}}, possible gaps in reimbursements" at bounding box center [338, 588] width 104 height 13
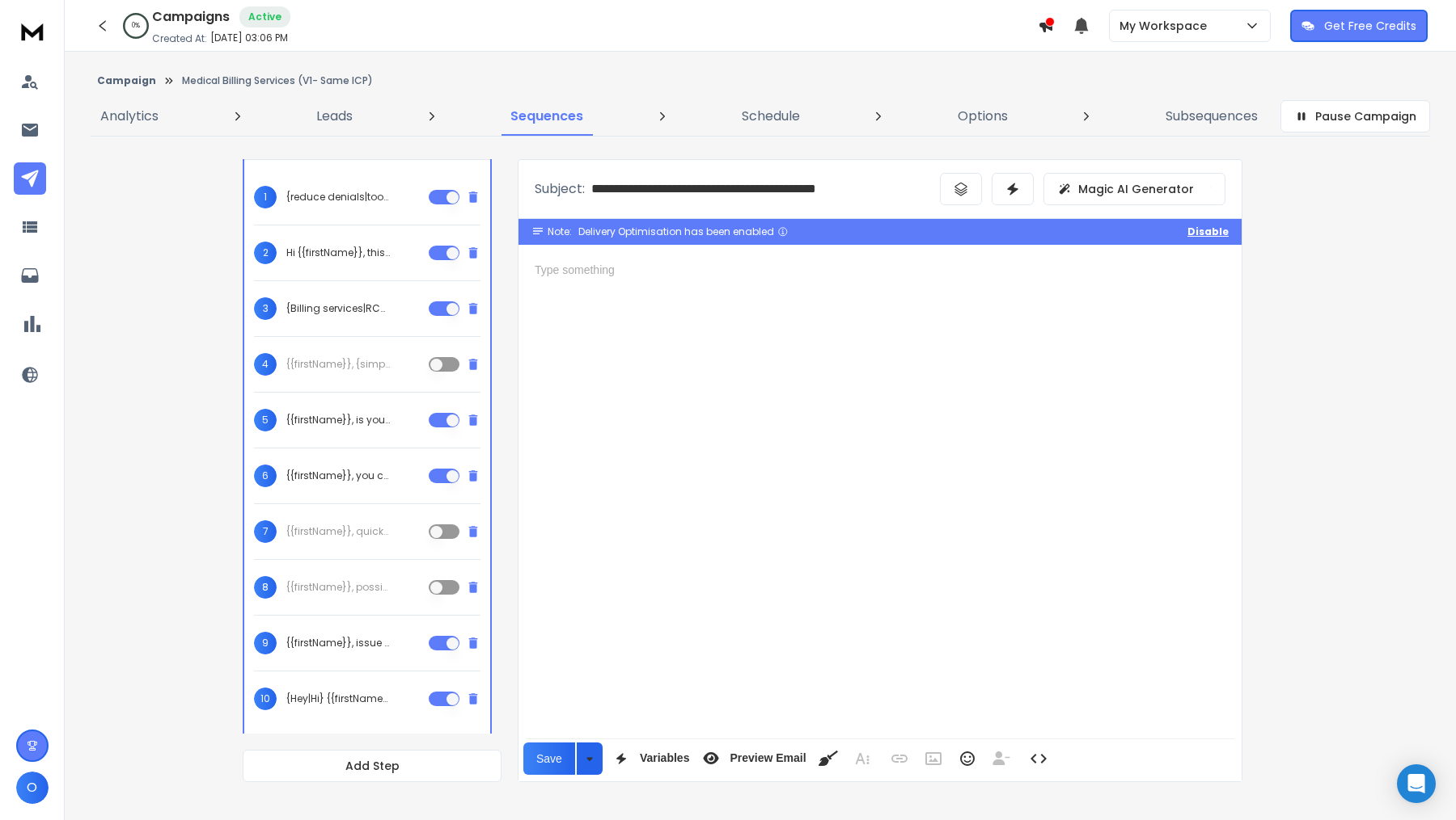
click at [341, 532] on p "{{firstName}}, quick {thought|question} on your {{AR|accounts receivable|ARs}} …" at bounding box center [338, 532] width 104 height 13
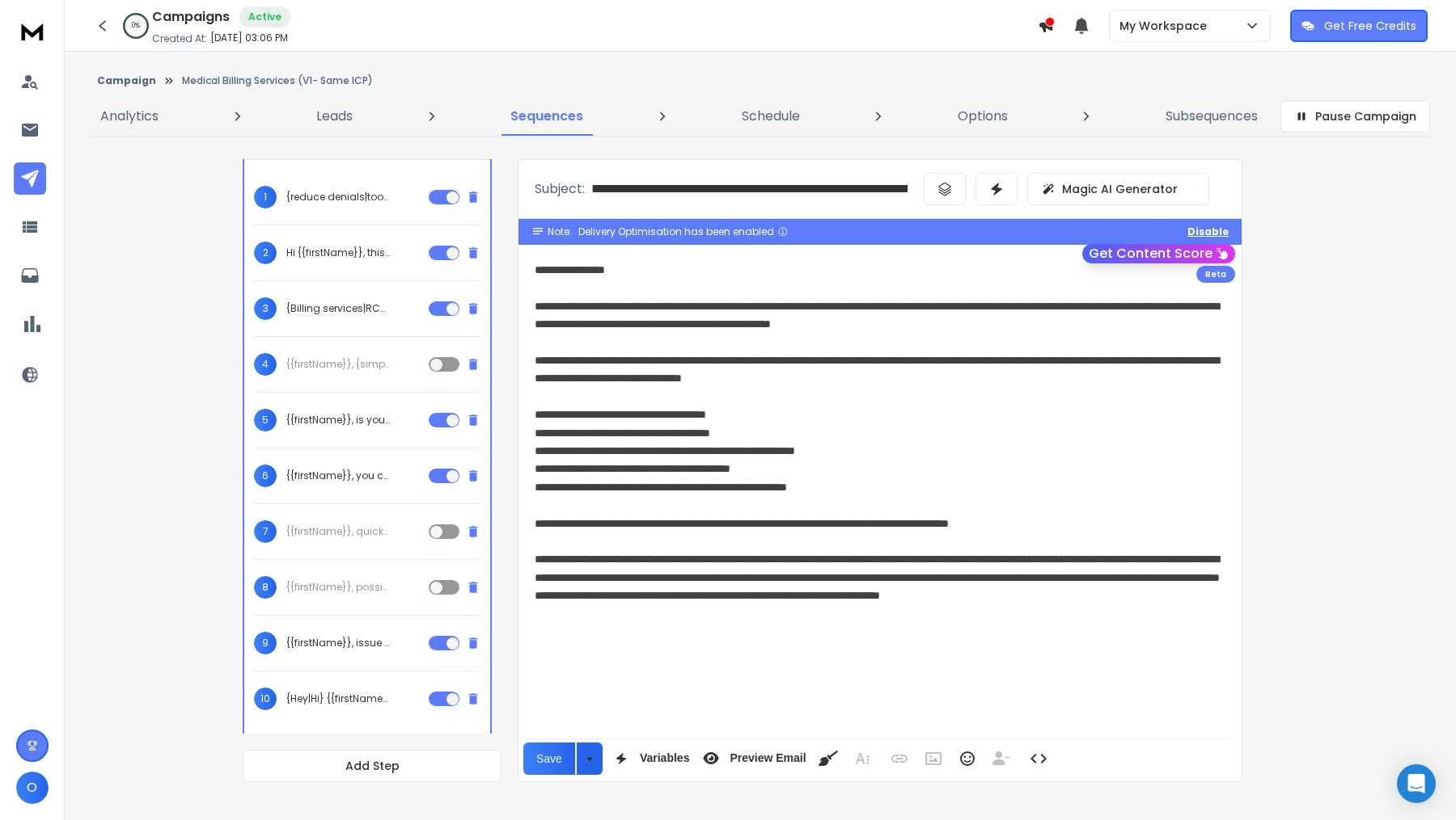
click at [345, 585] on p "{{firstName}}, possible gaps in reimbursements" at bounding box center [338, 588] width 104 height 13
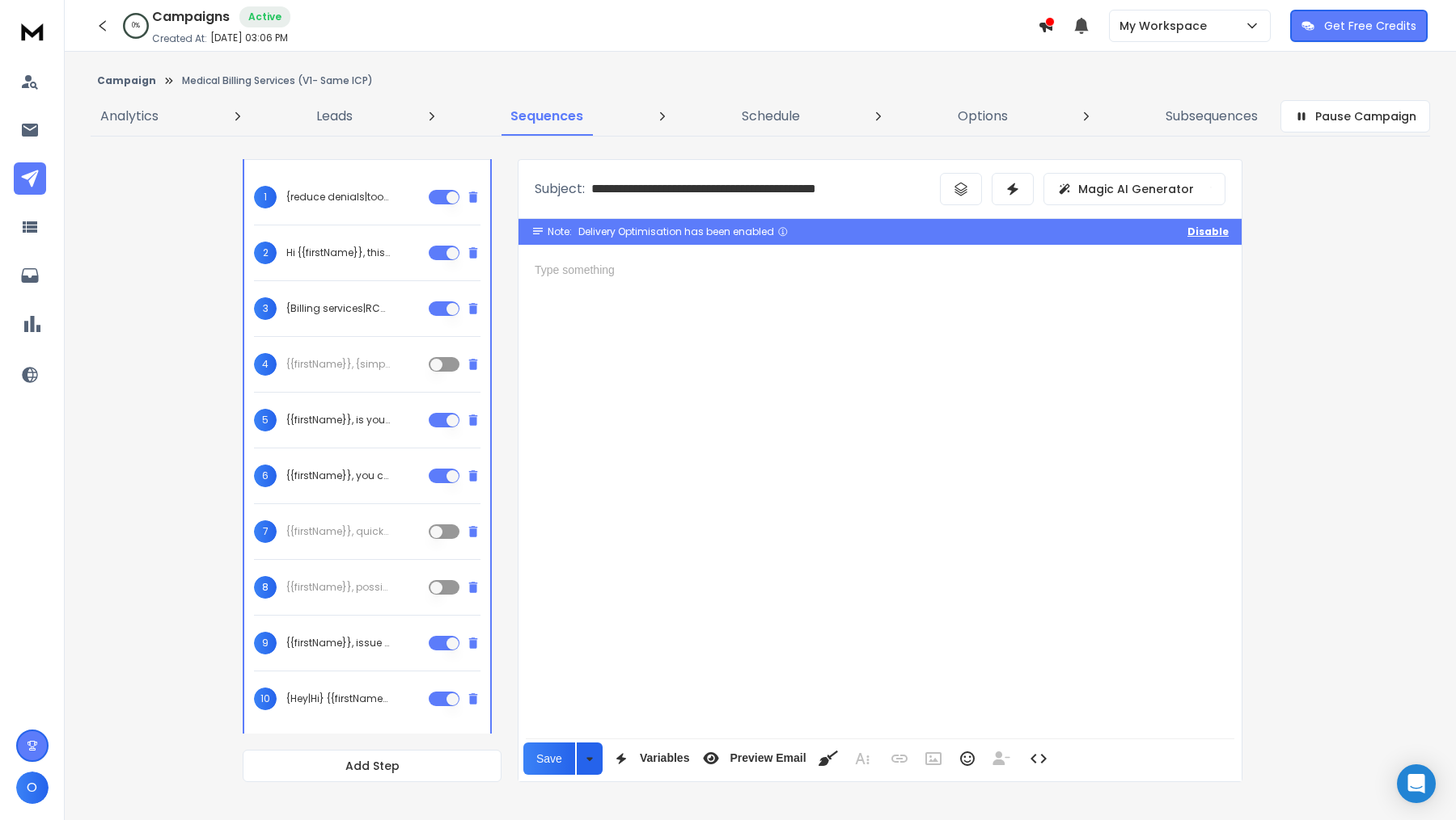
click at [349, 637] on p "{{firstName}}, issue with payment delays" at bounding box center [338, 644] width 104 height 13
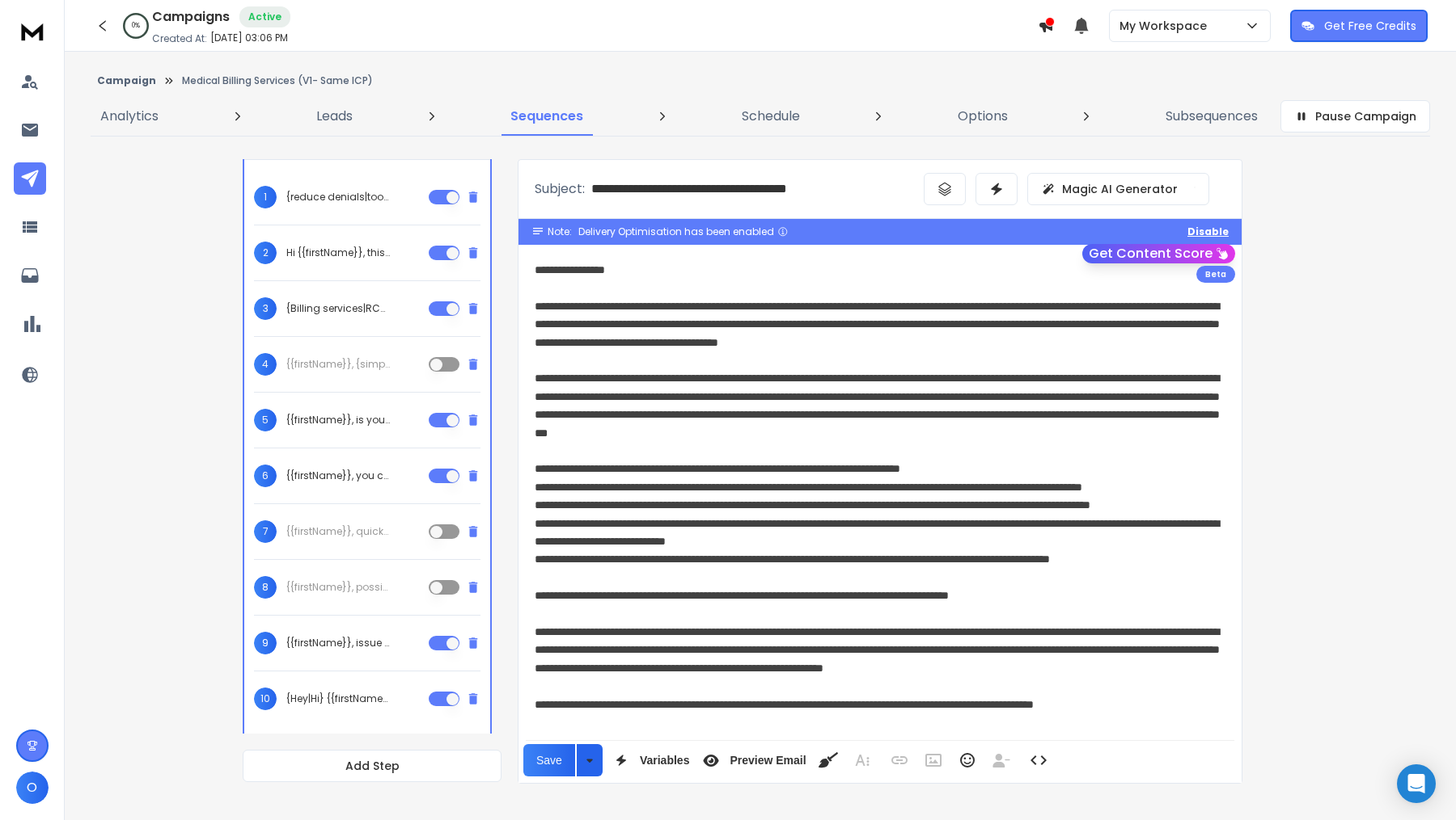
scroll to position [84, 0]
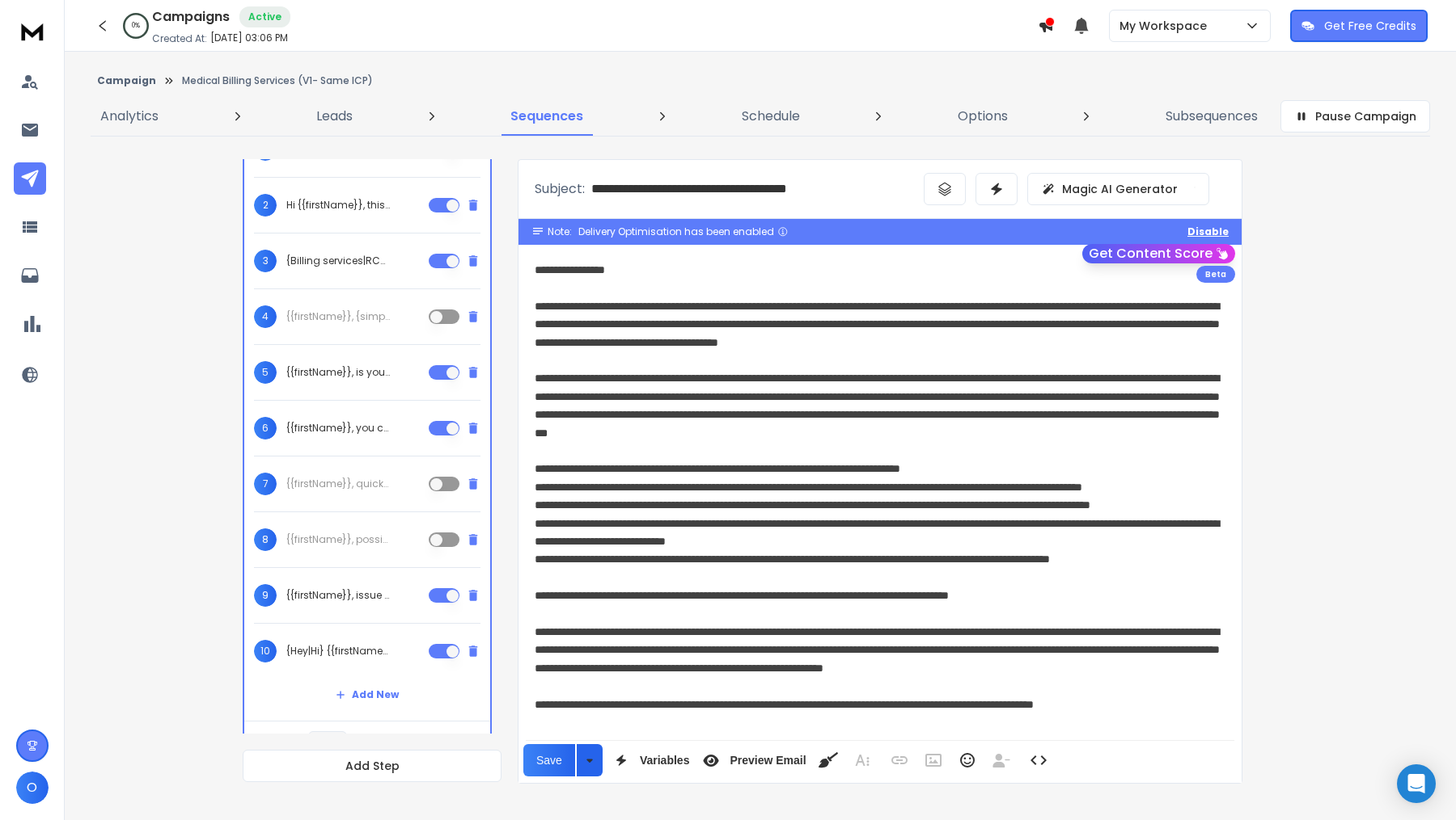
click at [345, 645] on p "{Hey|Hi} {{firstName}}, thought you’d want to see this" at bounding box center [338, 651] width 104 height 13
type input "**********"
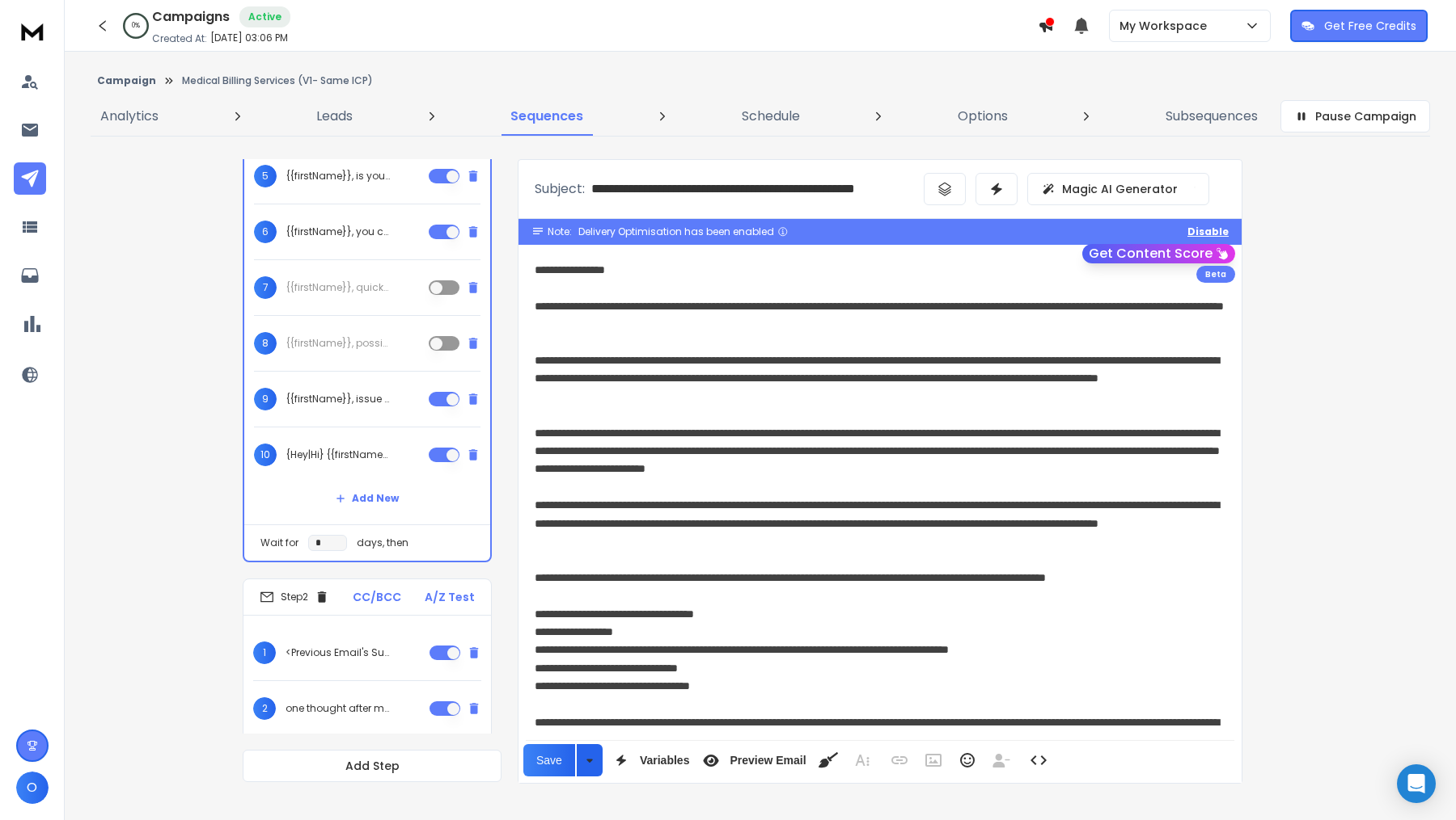
scroll to position [310, 0]
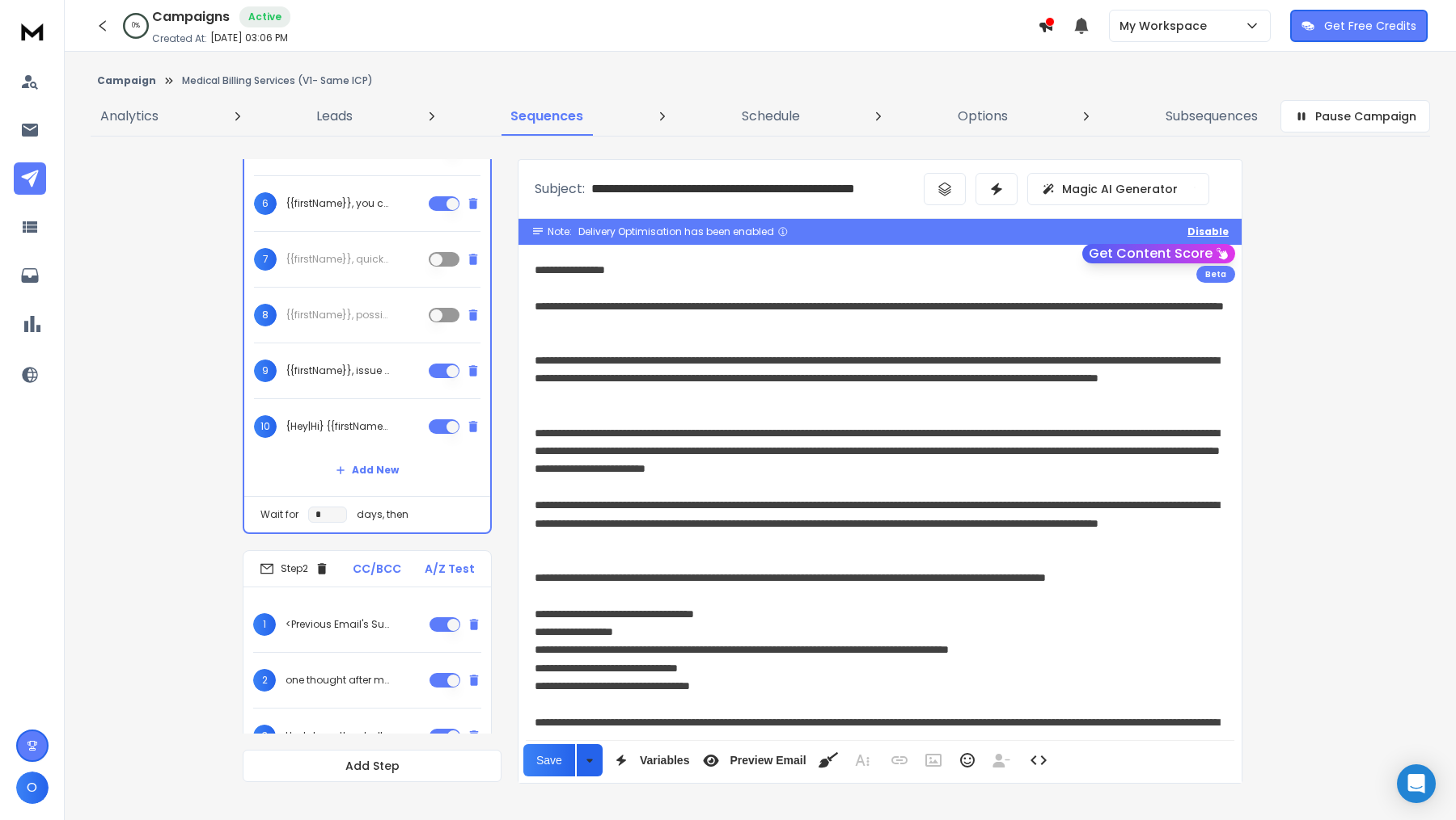
click at [338, 619] on p "<Previous Email's Subject>" at bounding box center [338, 625] width 104 height 13
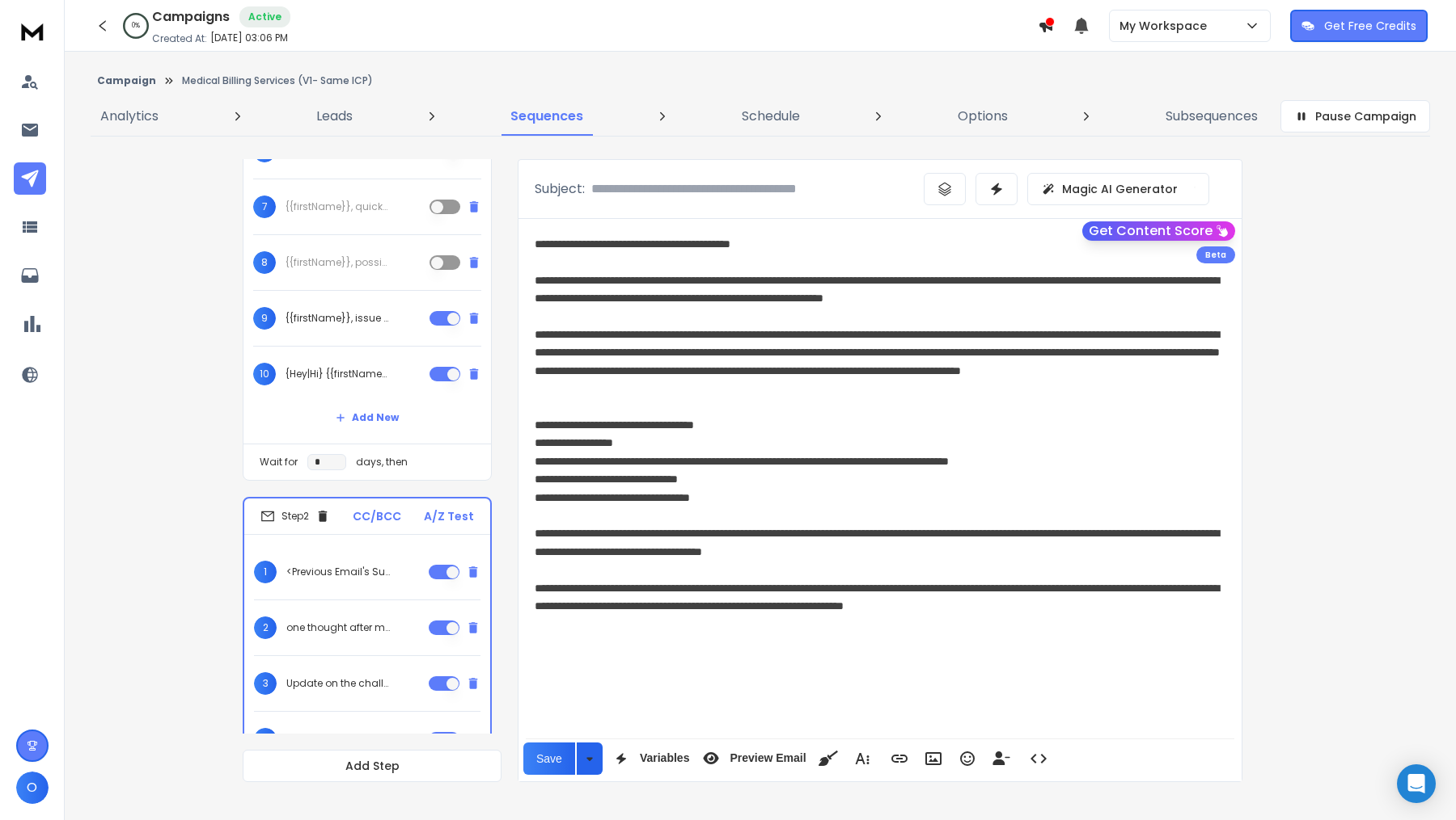
click at [337, 621] on p "one thought after my last email" at bounding box center [338, 628] width 104 height 13
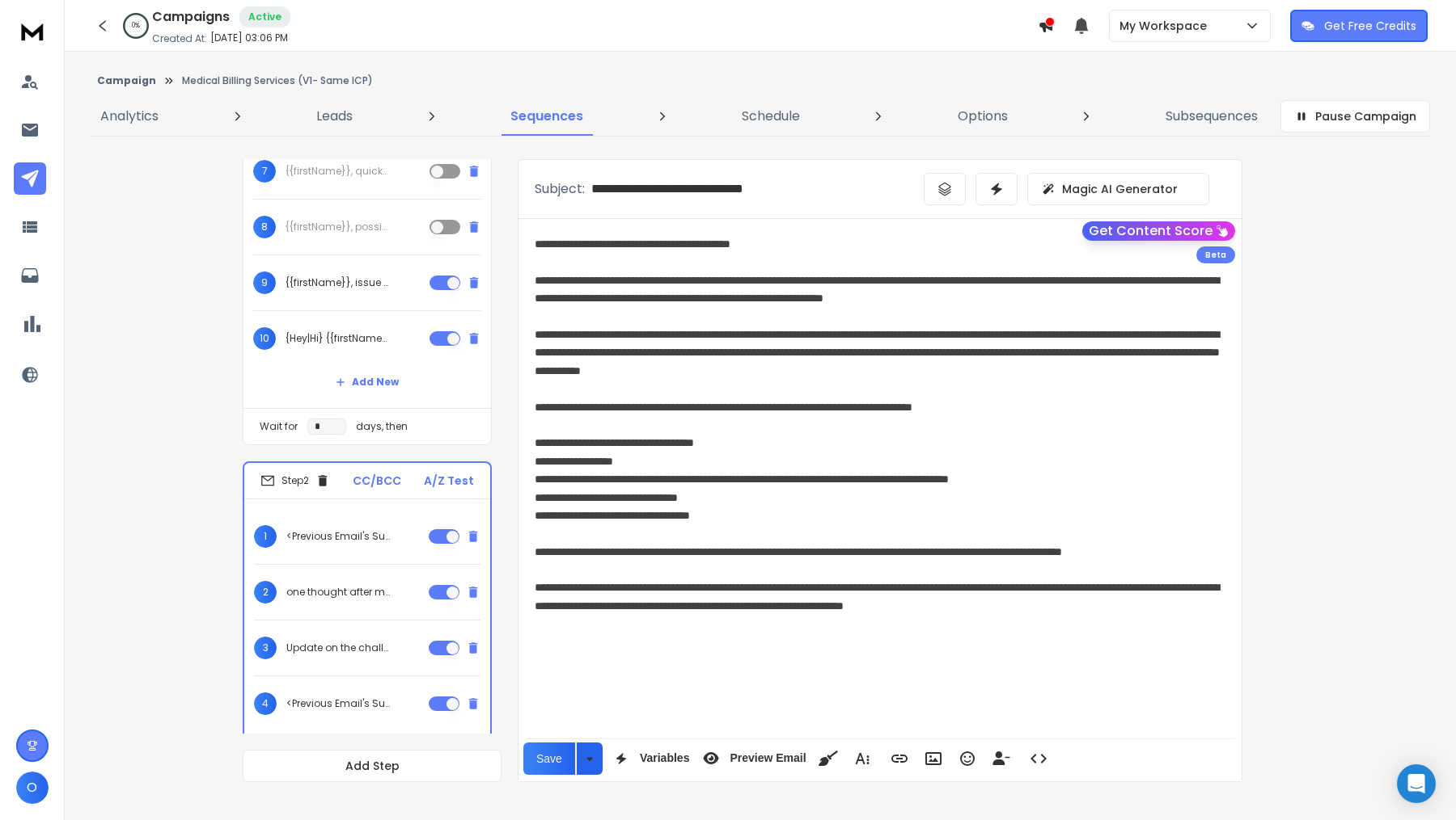
scroll to position [416, 0]
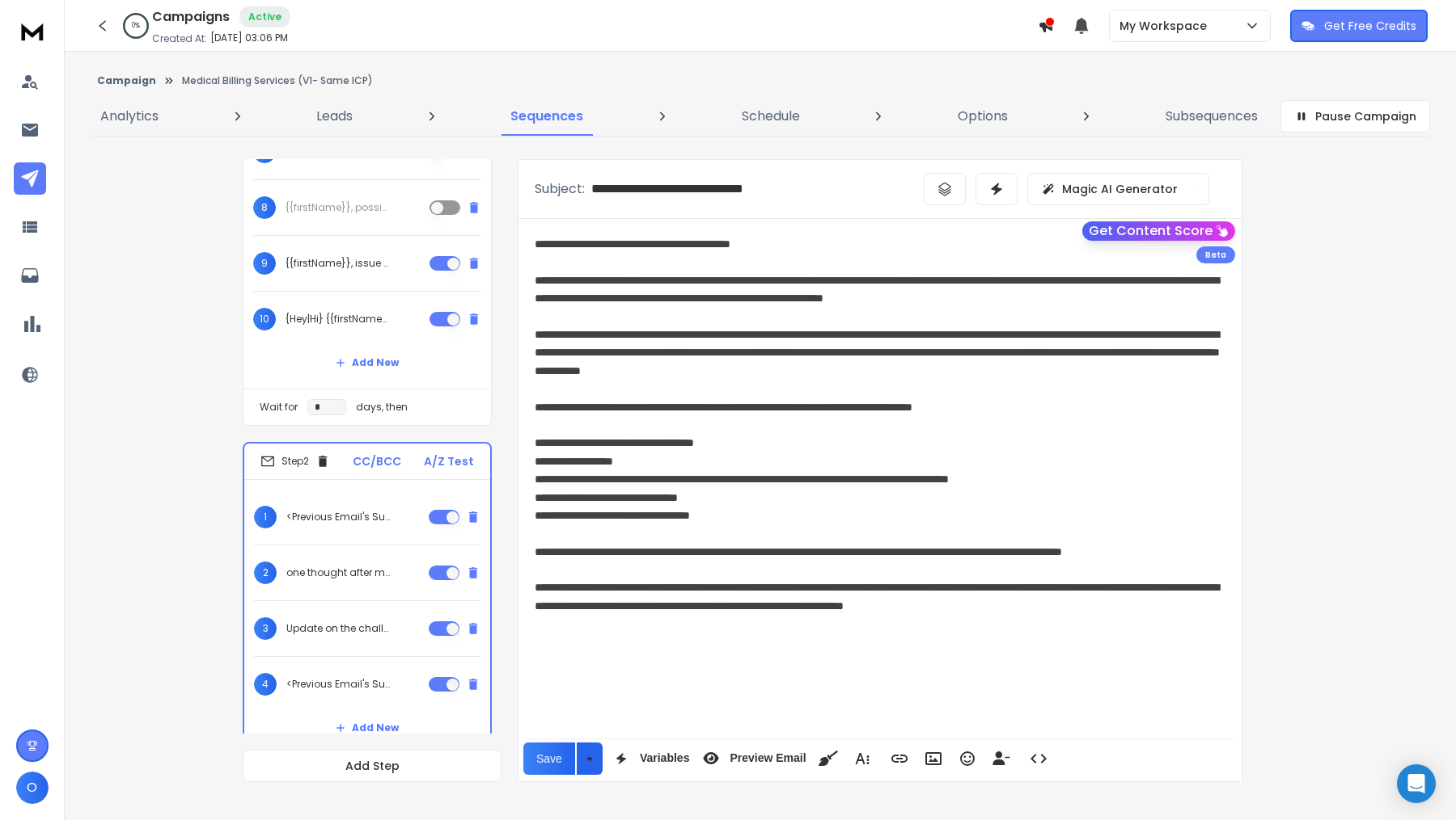
click at [337, 622] on p "Update on the challenges I mentioned" at bounding box center [338, 629] width 104 height 13
type input "**********"
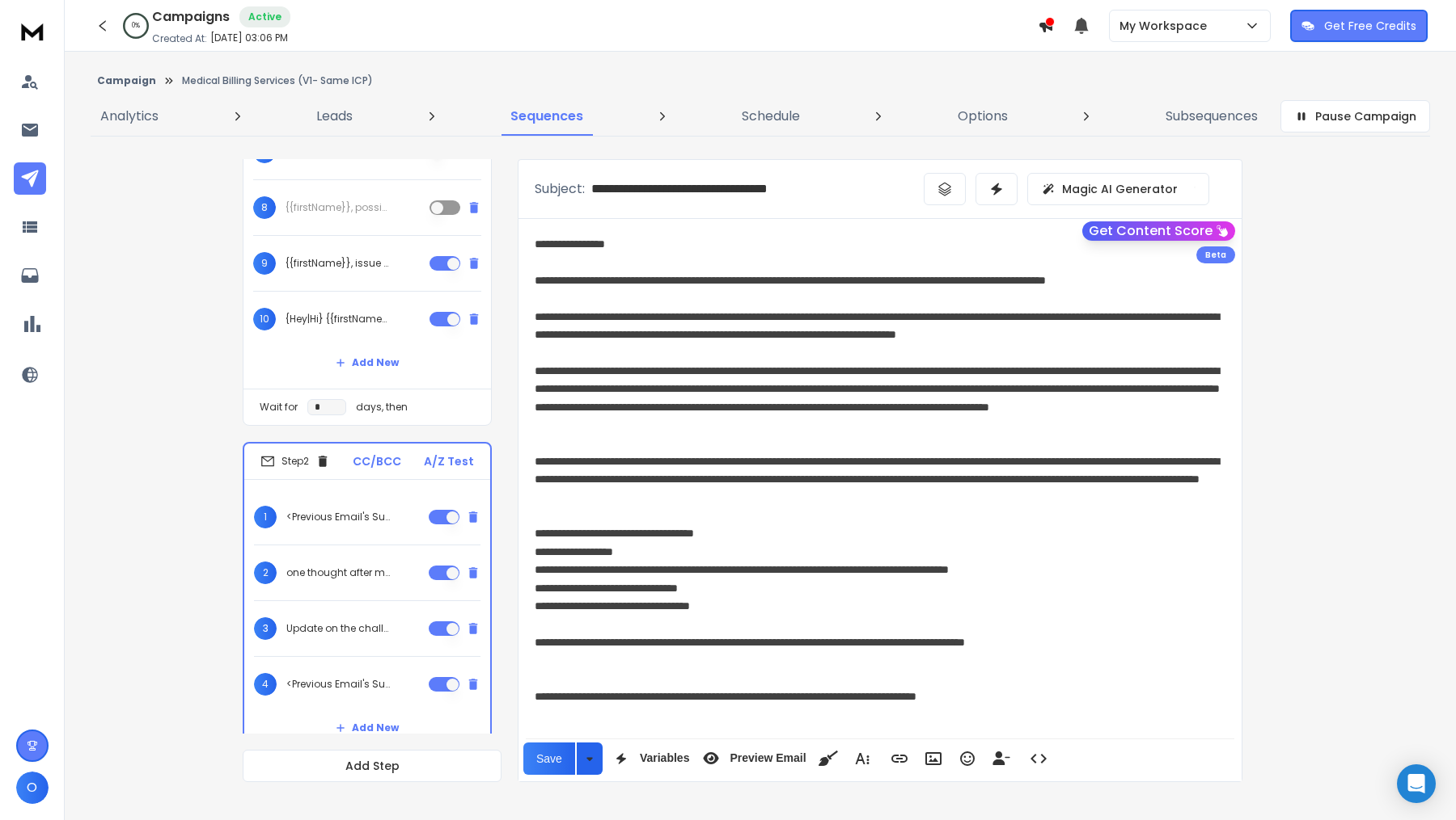
click at [337, 678] on p "<Previous Email's Subject>" at bounding box center [338, 685] width 104 height 13
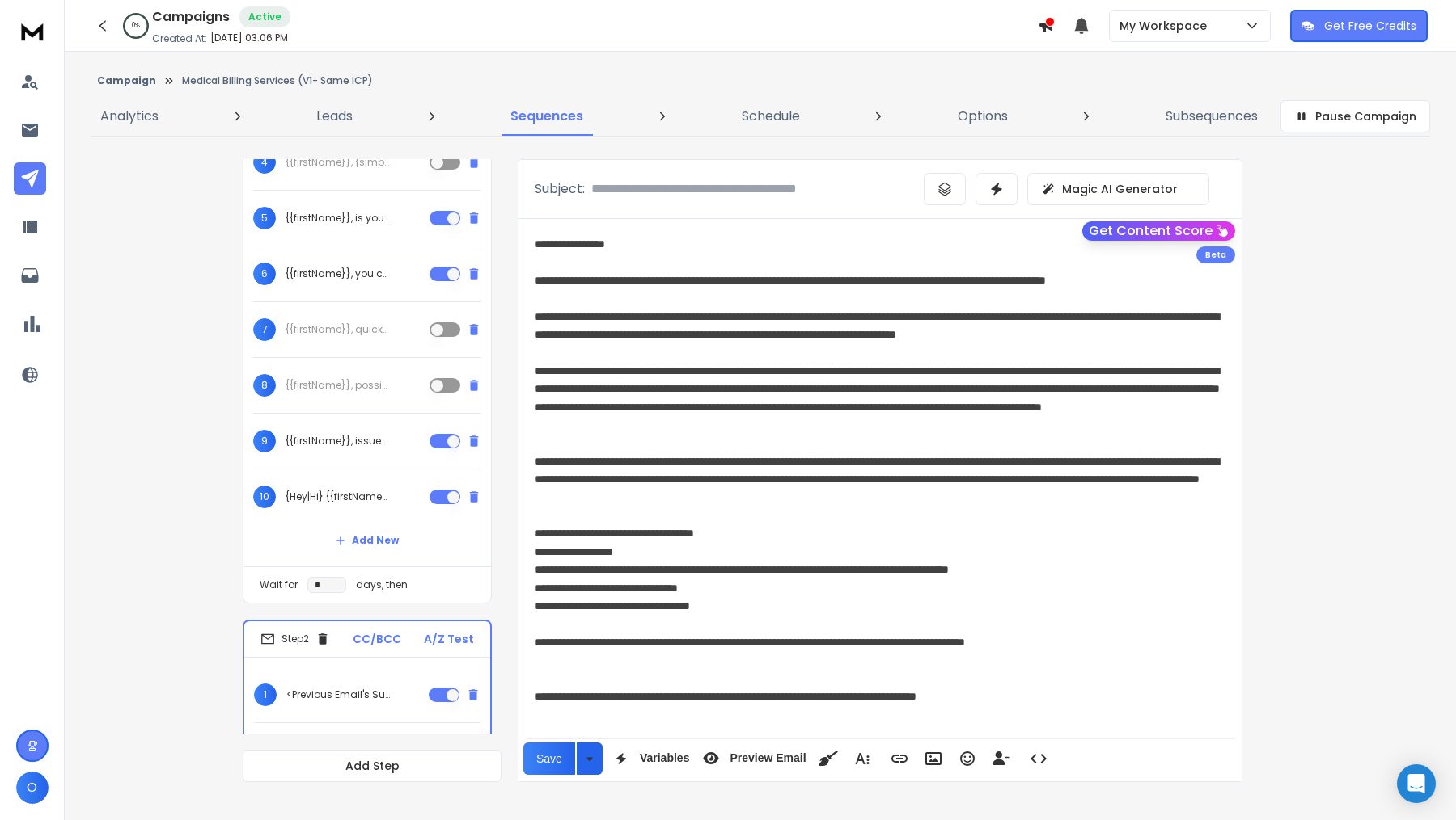
scroll to position [0, 0]
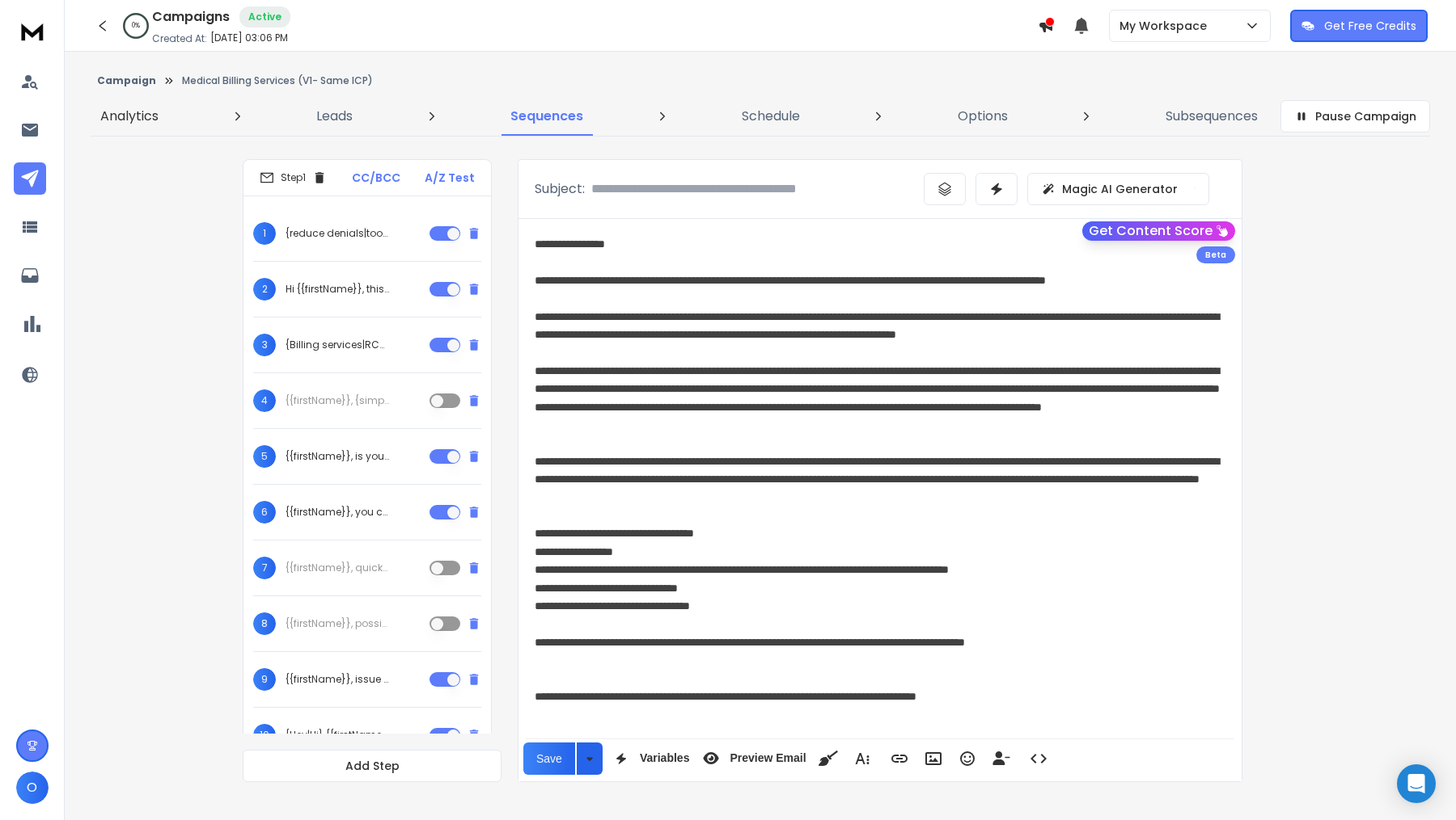
click at [145, 117] on p "Analytics" at bounding box center [129, 116] width 58 height 19
